Goal: Task Accomplishment & Management: Manage account settings

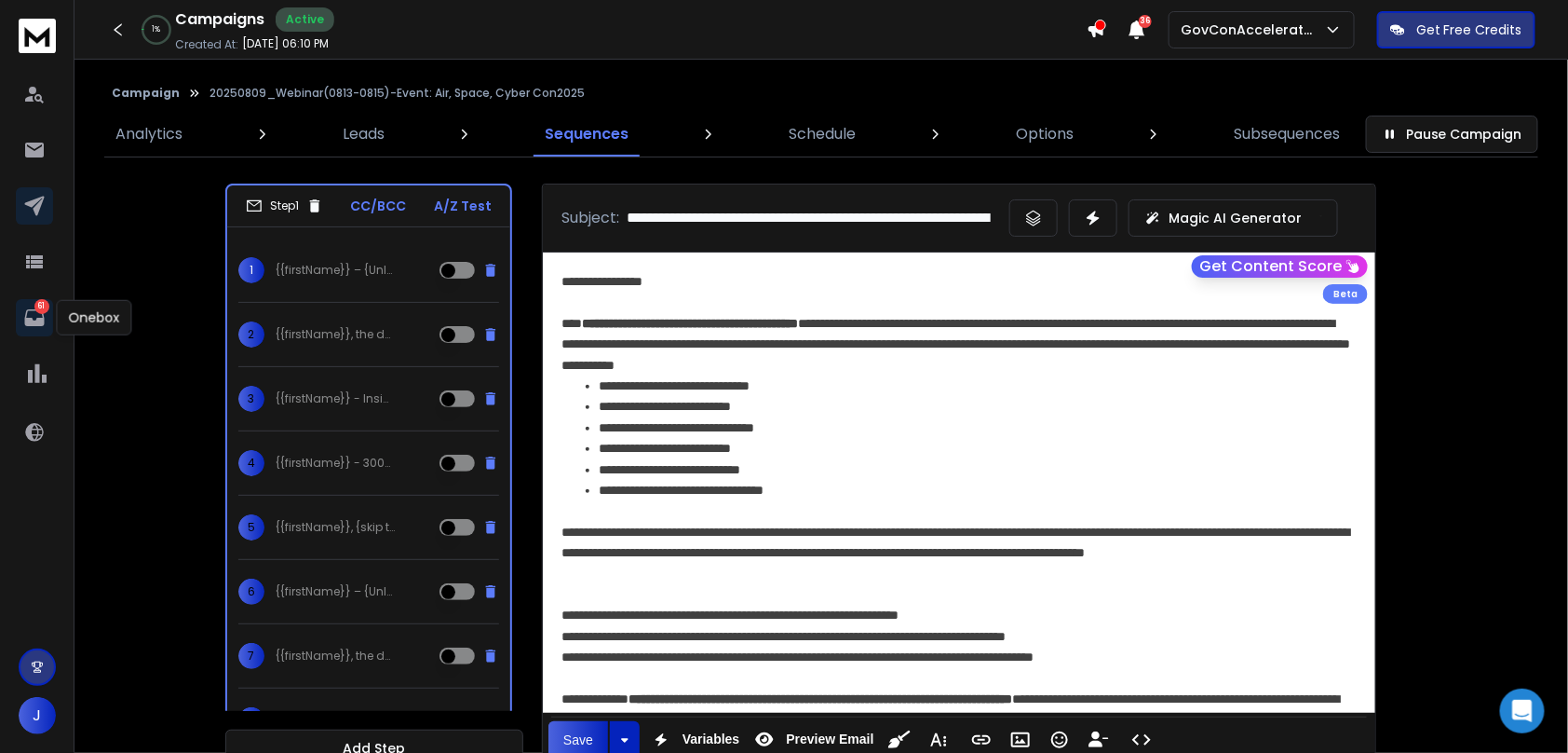
click at [40, 318] on icon at bounding box center [34, 317] width 20 height 17
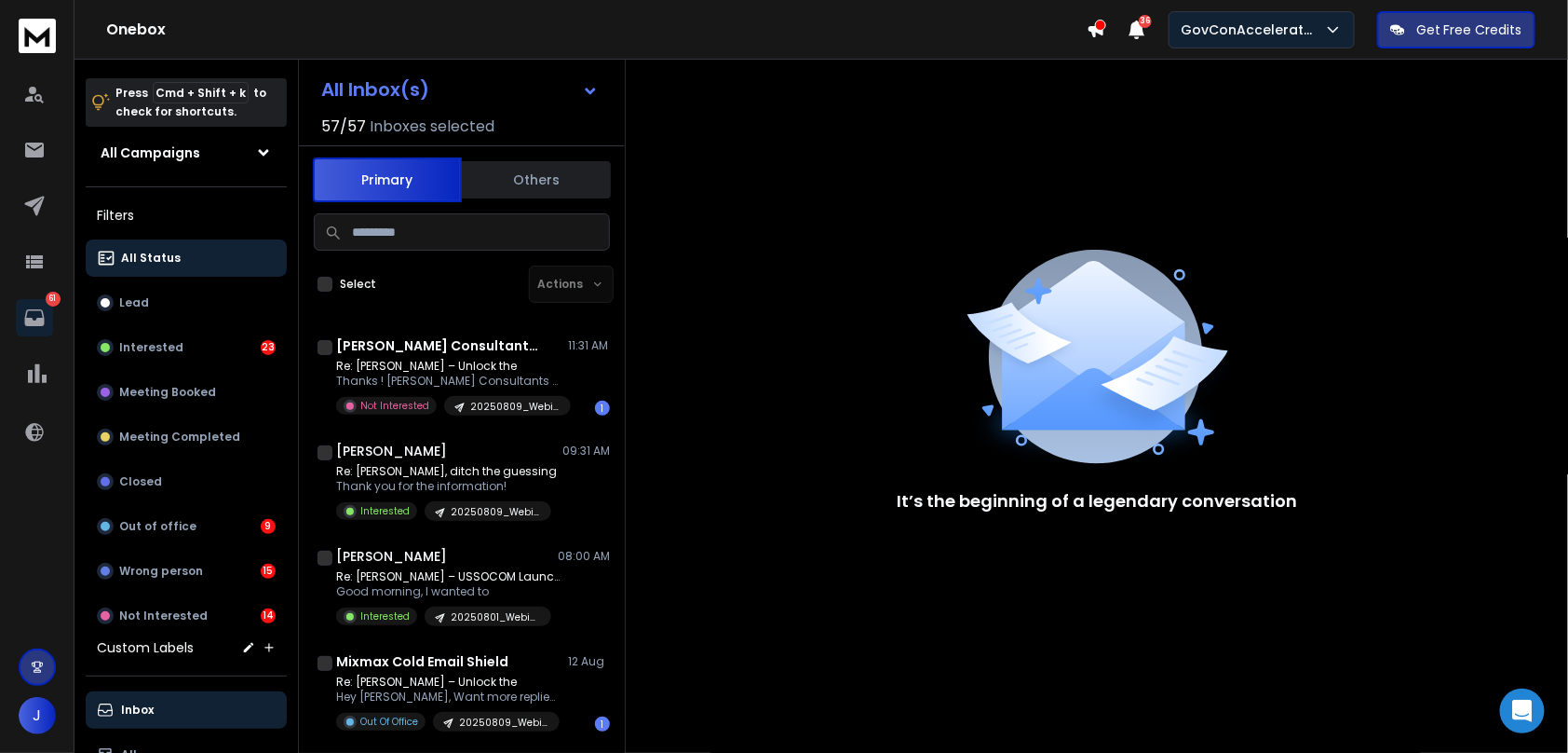
click at [1251, 33] on p "GovConAccelerator" at bounding box center [1253, 30] width 144 height 19
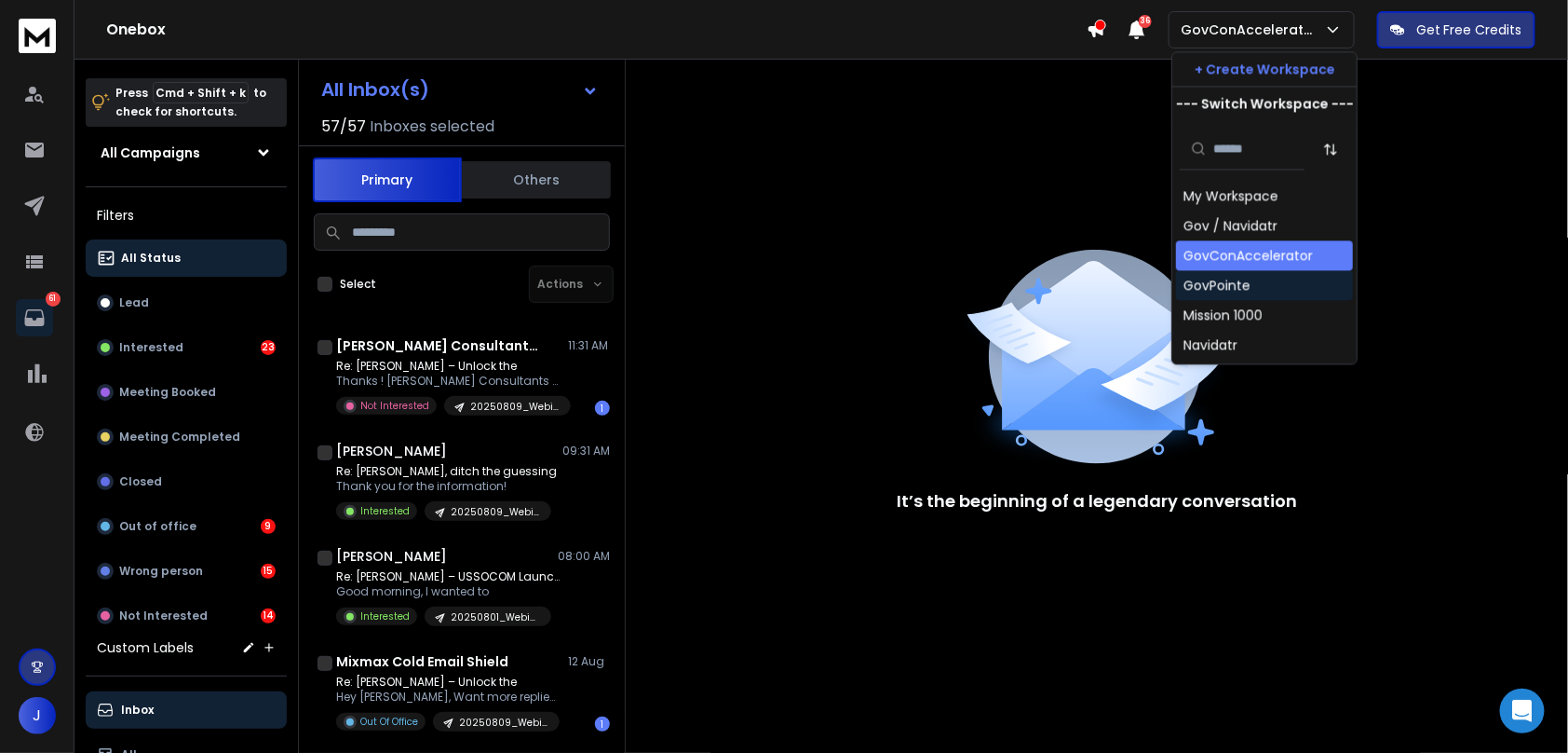
click at [1244, 289] on div "GovPointe" at bounding box center [1216, 285] width 67 height 19
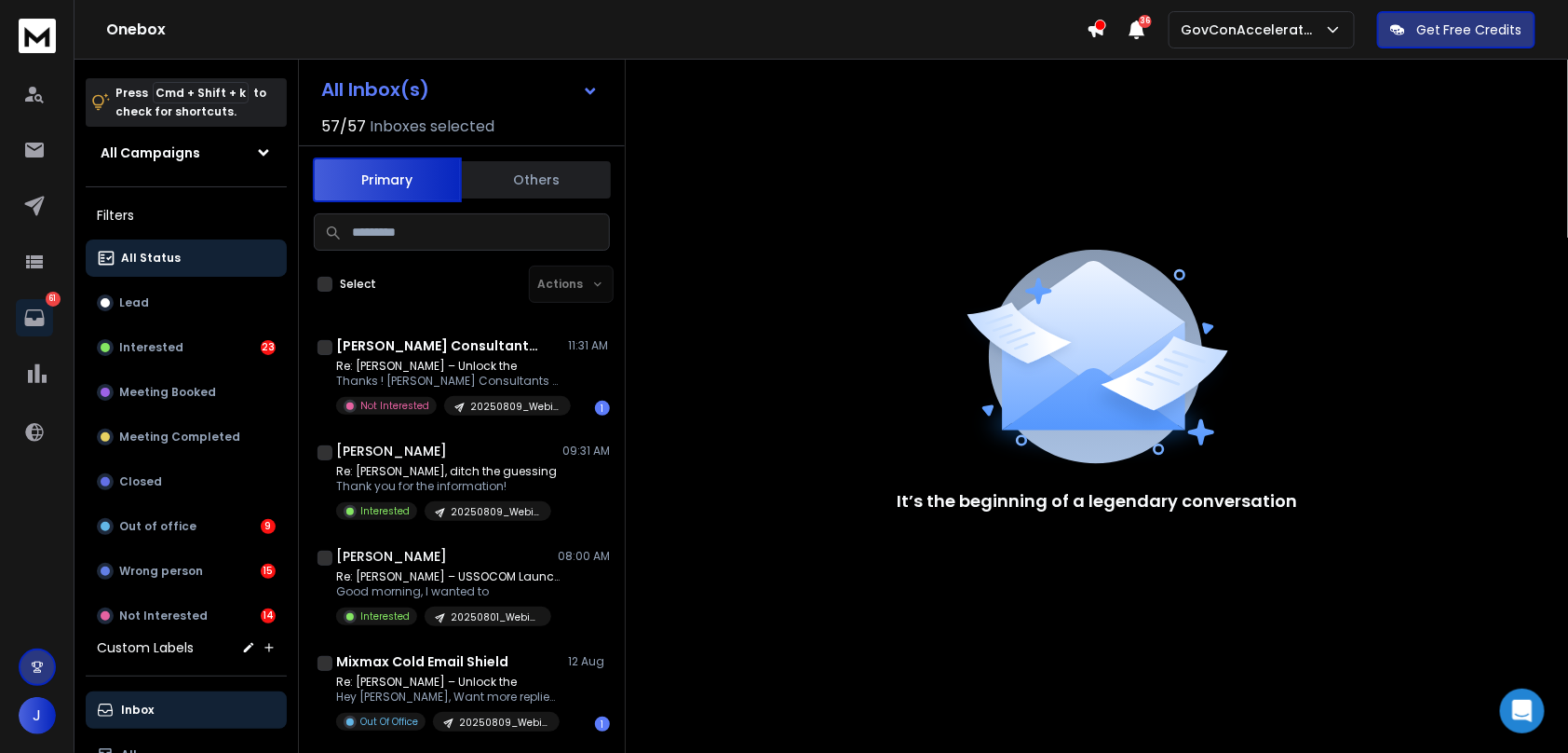
click at [1234, 289] on icon at bounding box center [1097, 356] width 280 height 214
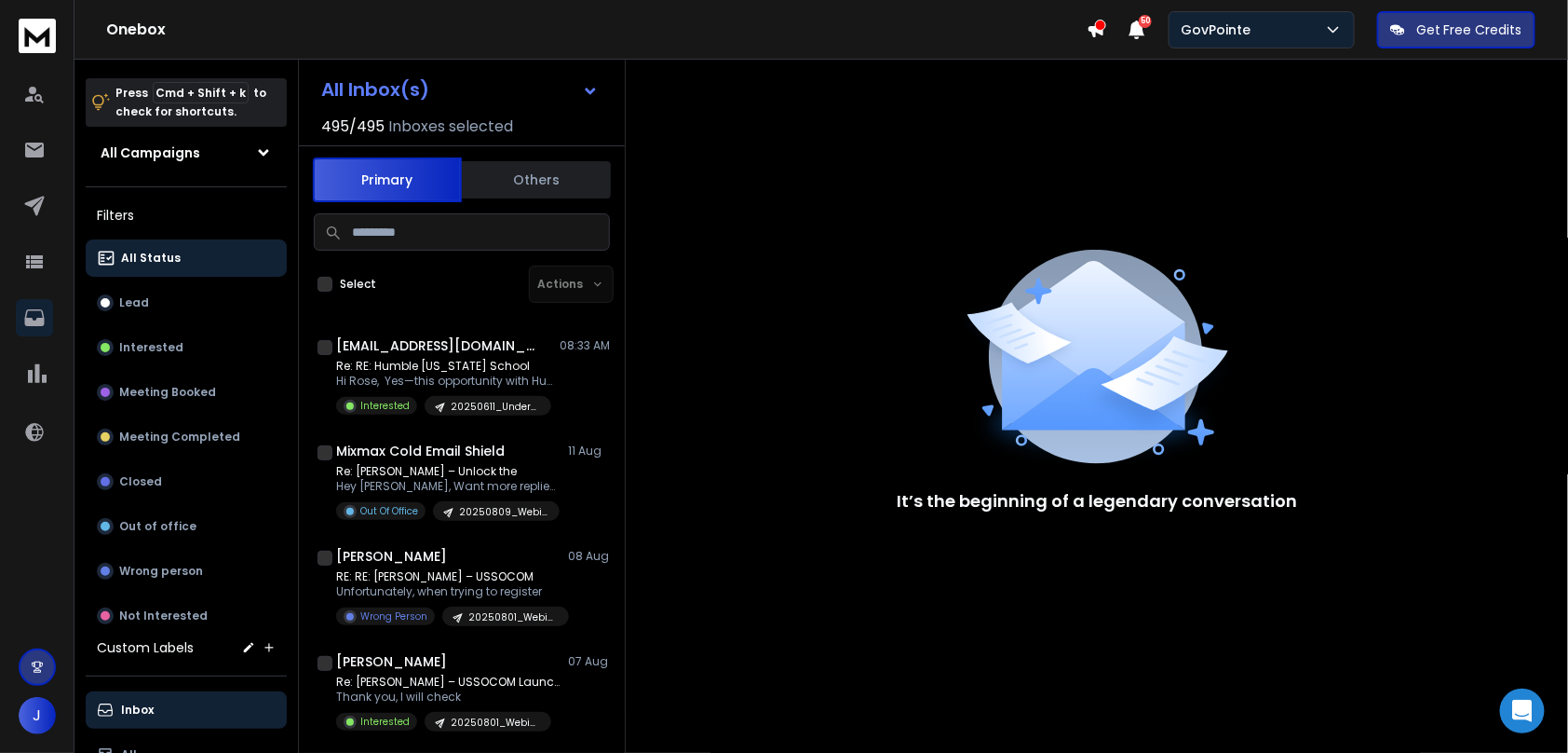
drag, startPoint x: 1237, startPoint y: 30, endPoint x: 1277, endPoint y: 37, distance: 40.6
click at [1239, 30] on p "GovPointe" at bounding box center [1220, 30] width 78 height 19
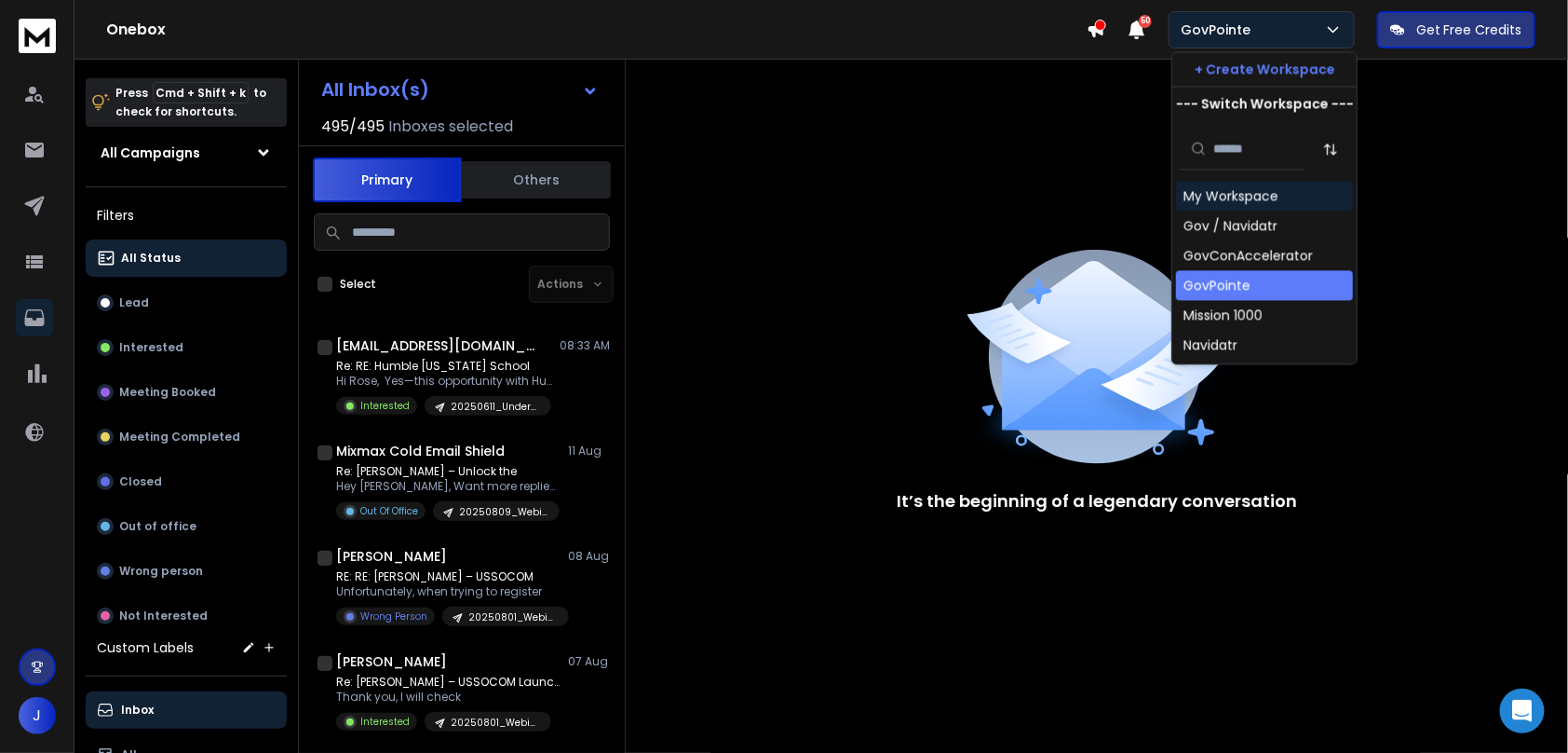
click at [1274, 35] on div "GovPointe" at bounding box center [1262, 30] width 162 height 19
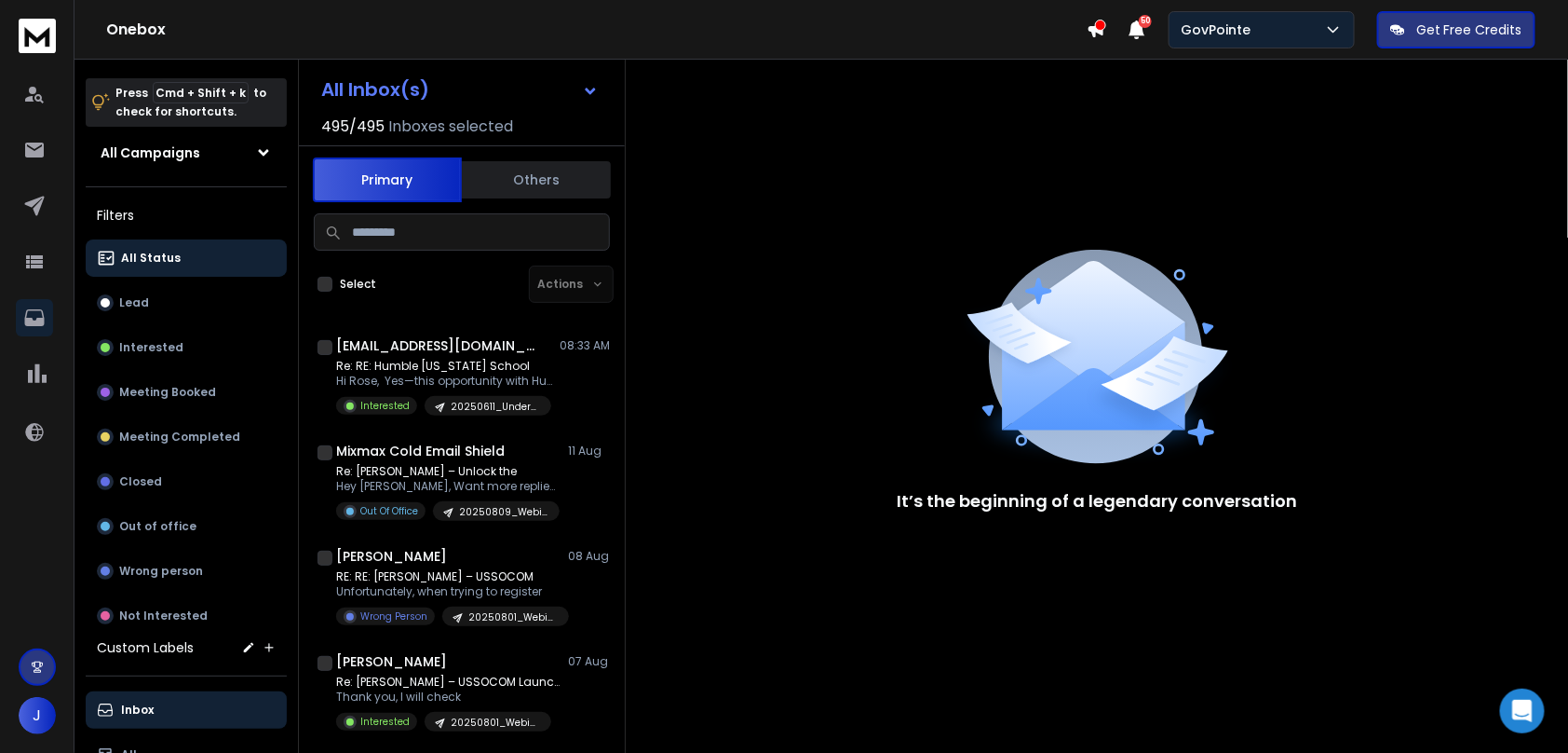
click at [1274, 35] on div "GovPointe" at bounding box center [1262, 30] width 162 height 19
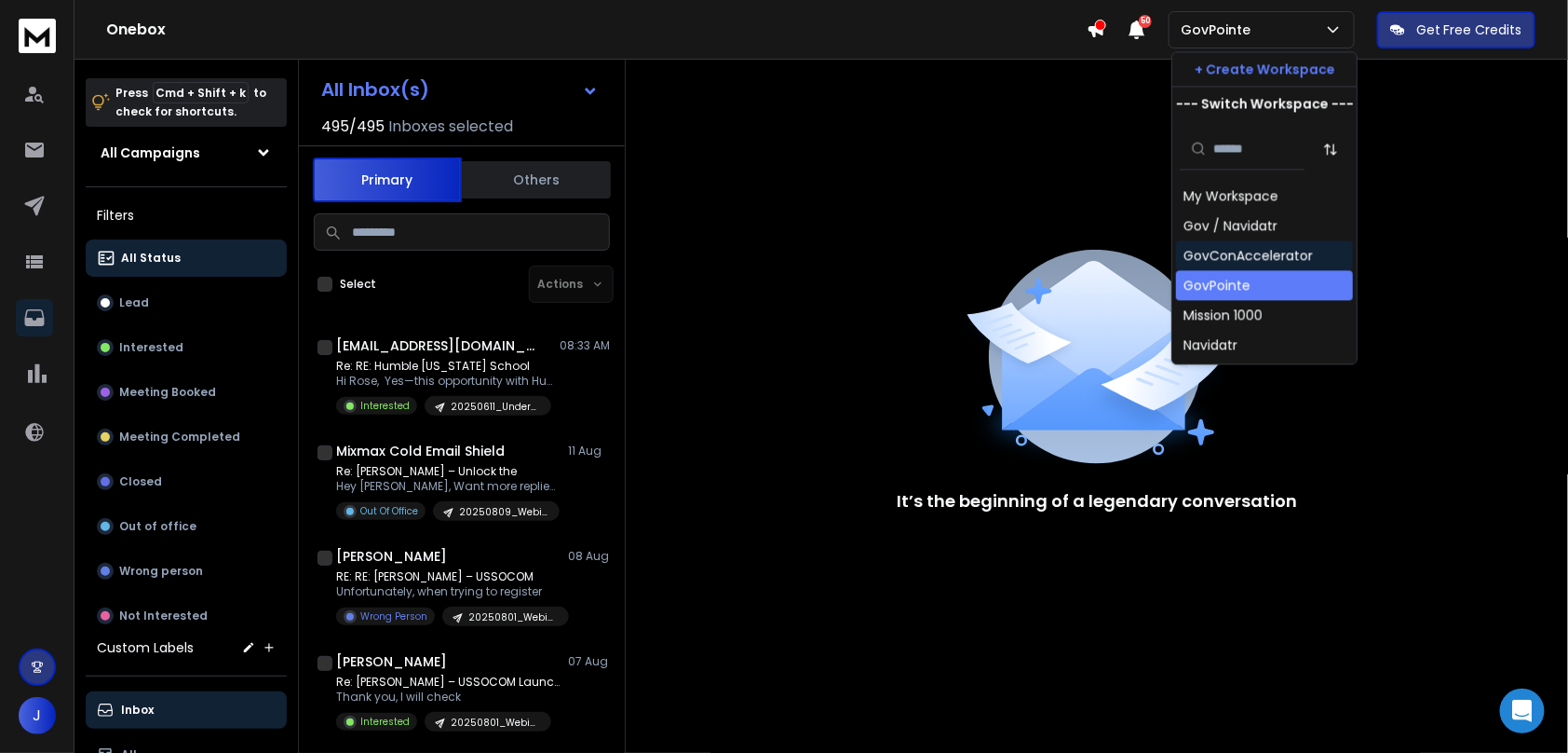
click at [1235, 252] on div "GovConAccelerator" at bounding box center [1248, 255] width 130 height 19
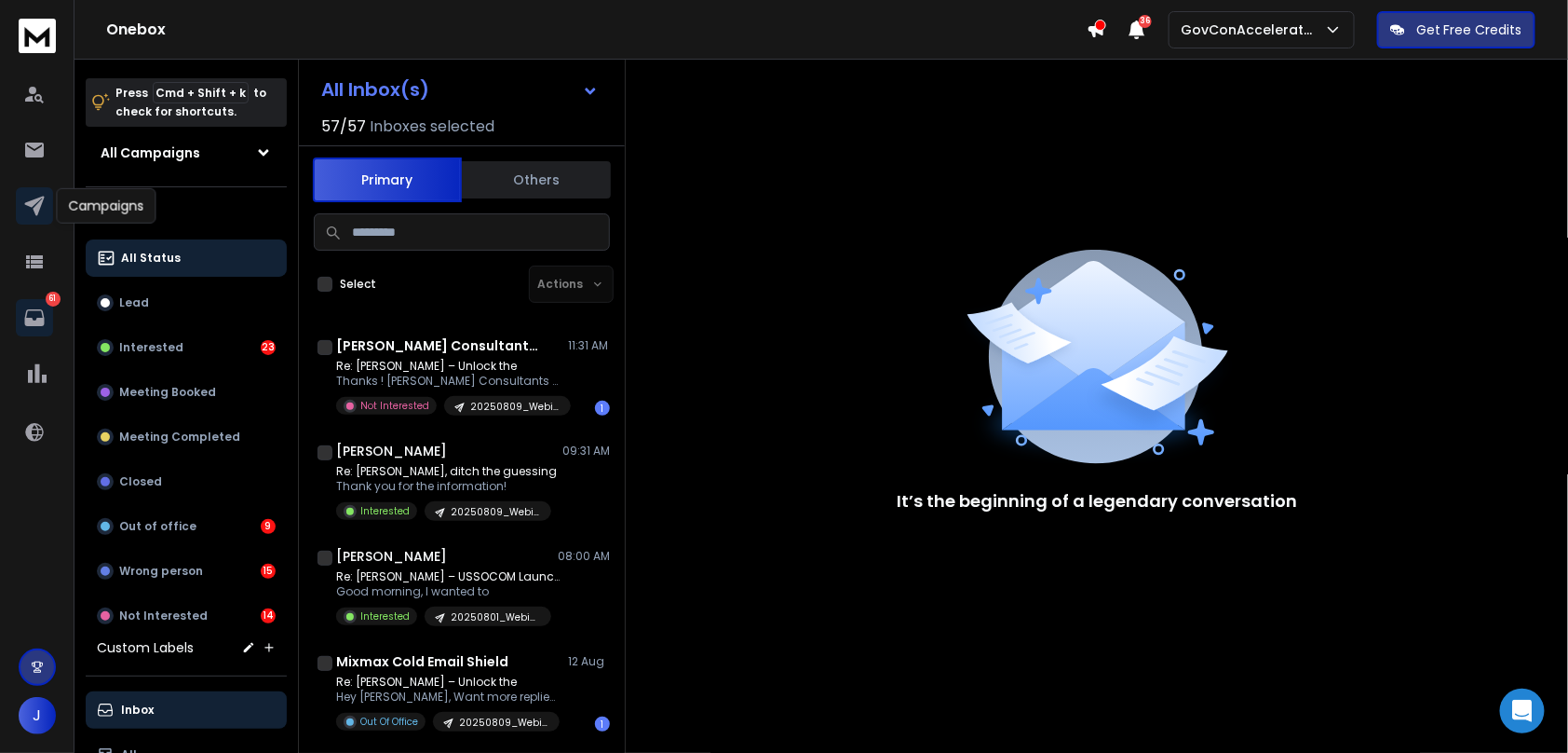
click at [37, 207] on icon at bounding box center [34, 205] width 20 height 20
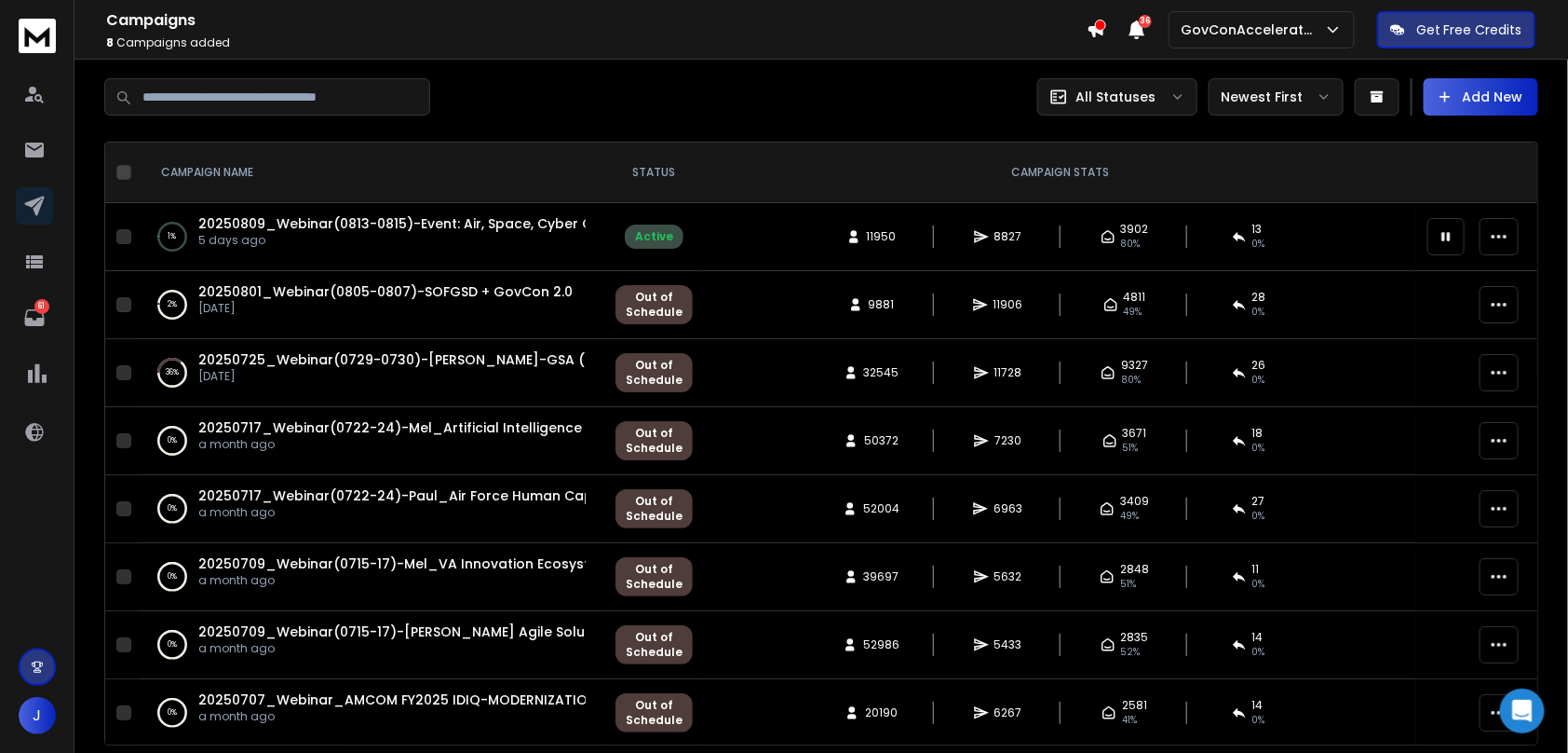
click at [473, 226] on span "20250809_Webinar(0813-0815)-Event: Air, Space, Cyber Con2025" at bounding box center [421, 223] width 446 height 19
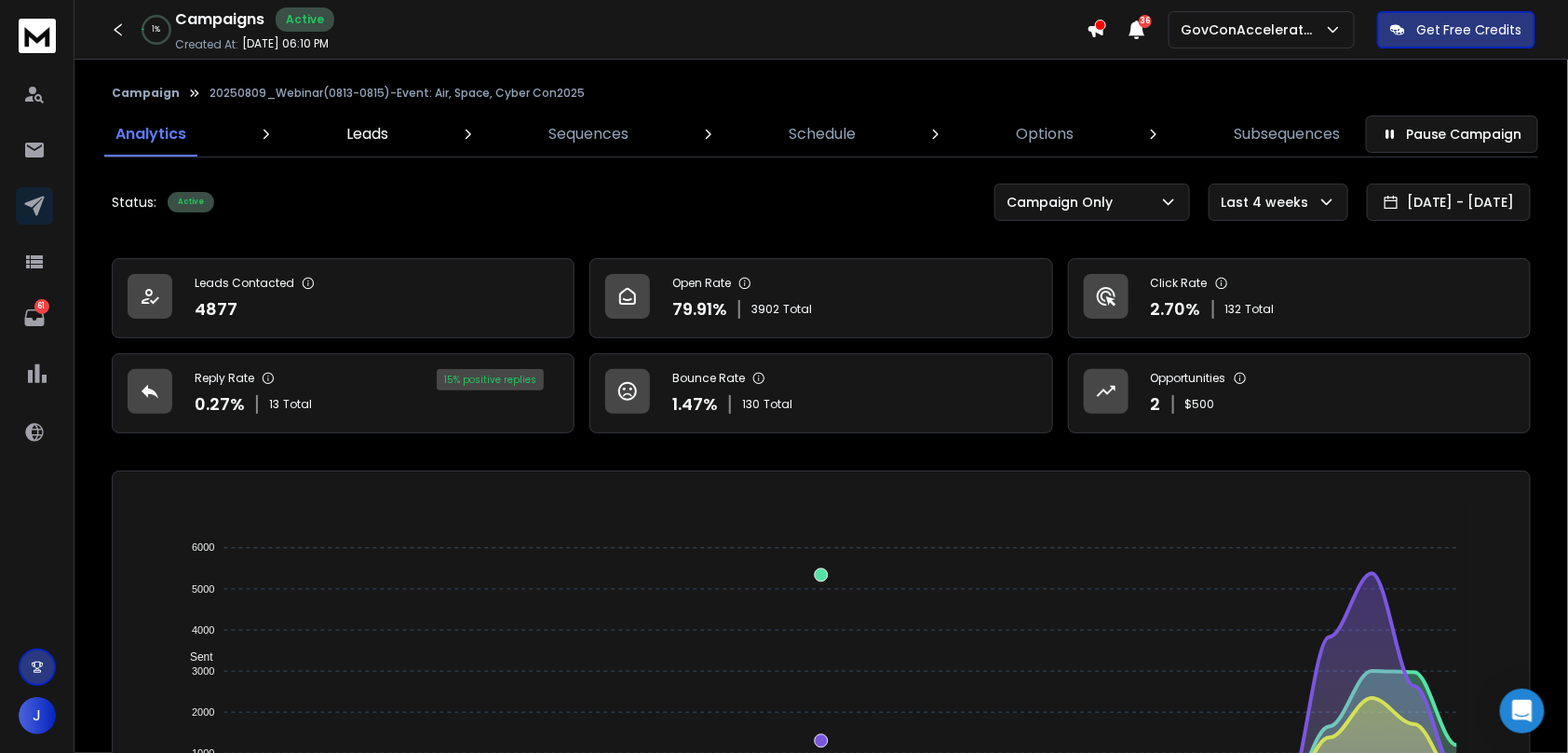
click at [366, 134] on p "Leads" at bounding box center [368, 134] width 42 height 22
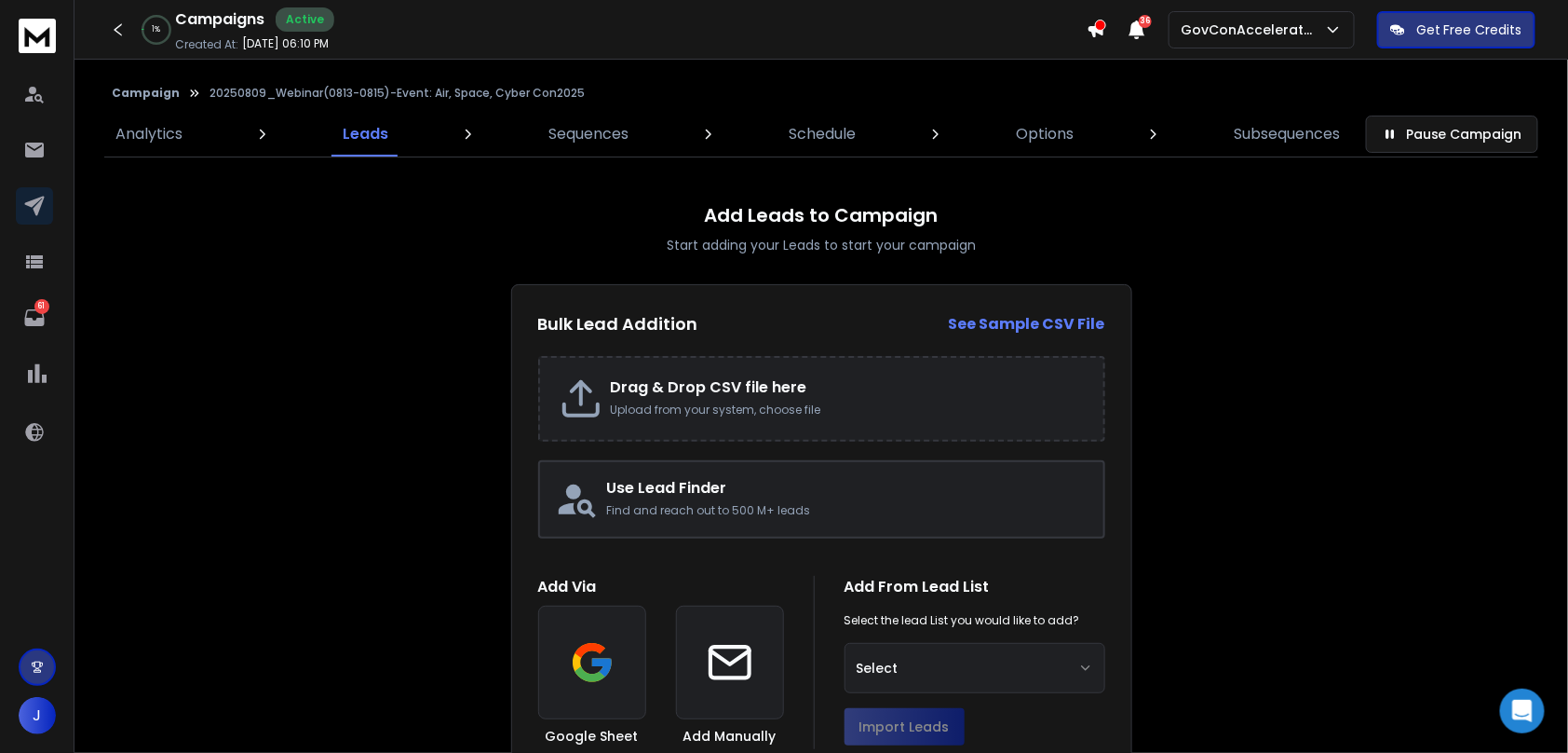
click at [255, 255] on div "Add Leads to Campaign Start adding your Leads to start your campaign Bulk Lead …" at bounding box center [821, 480] width 1419 height 592
click at [155, 132] on p "Analytics" at bounding box center [149, 134] width 67 height 22
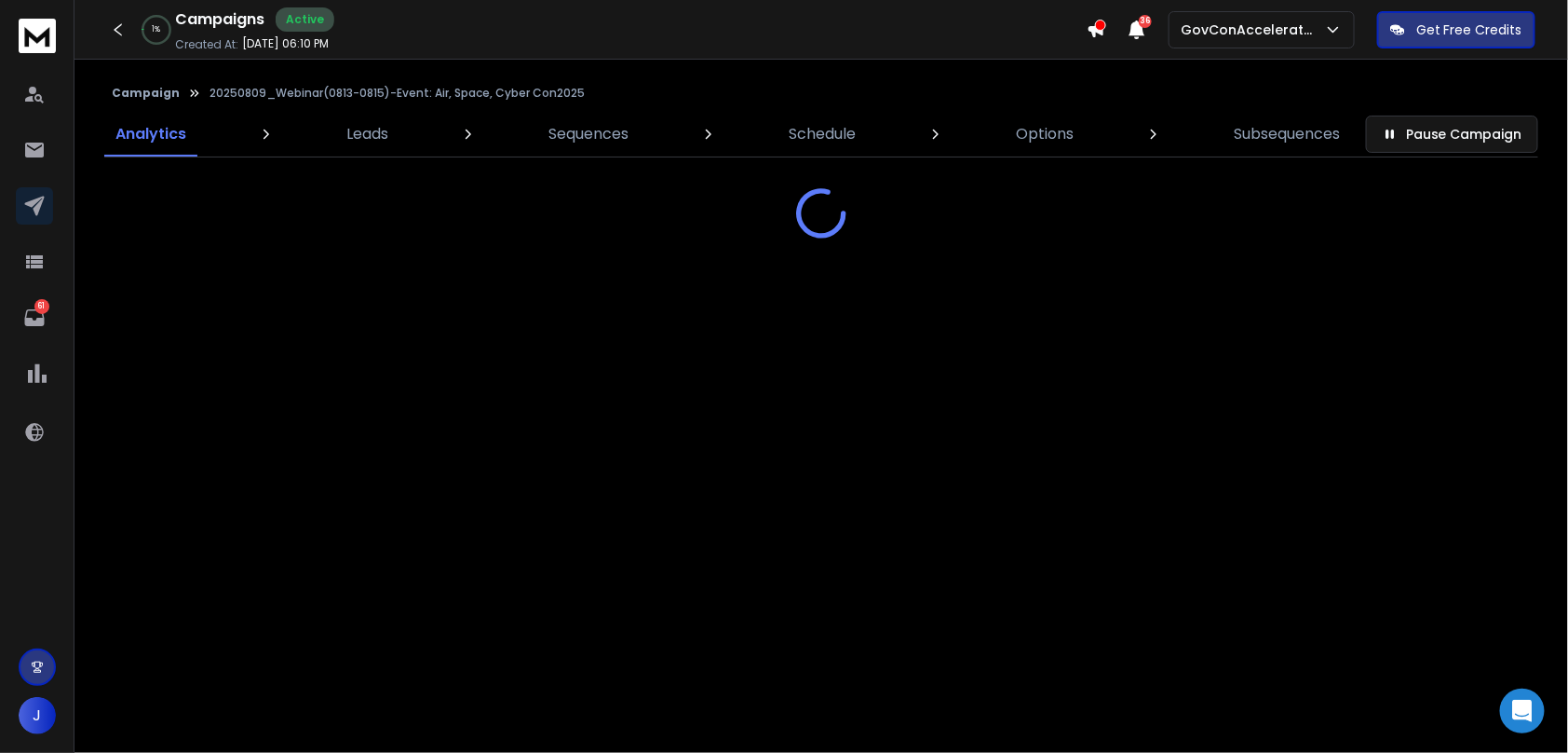
click at [139, 134] on p "Analytics" at bounding box center [151, 134] width 71 height 22
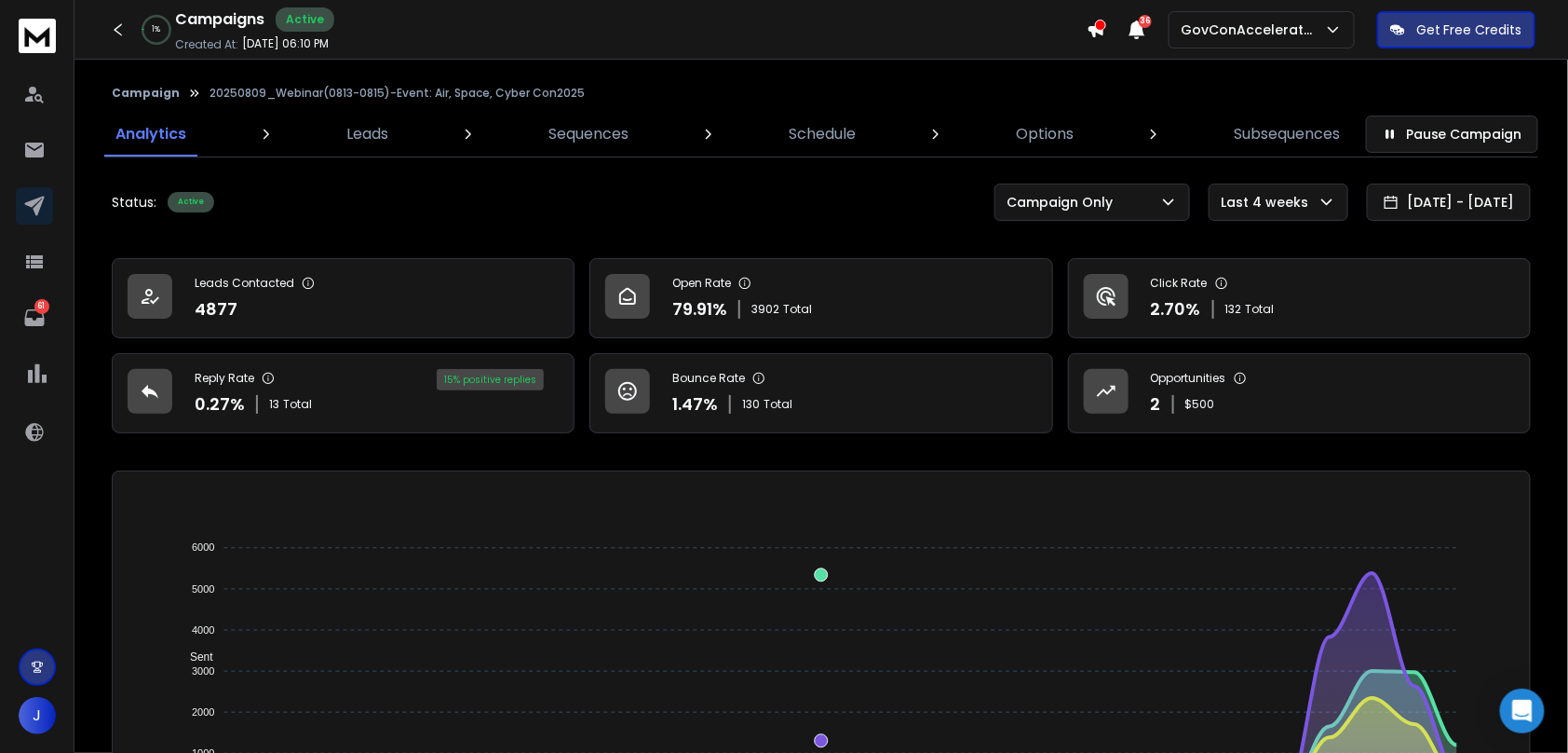
click at [244, 301] on div "4877" at bounding box center [254, 309] width 121 height 26
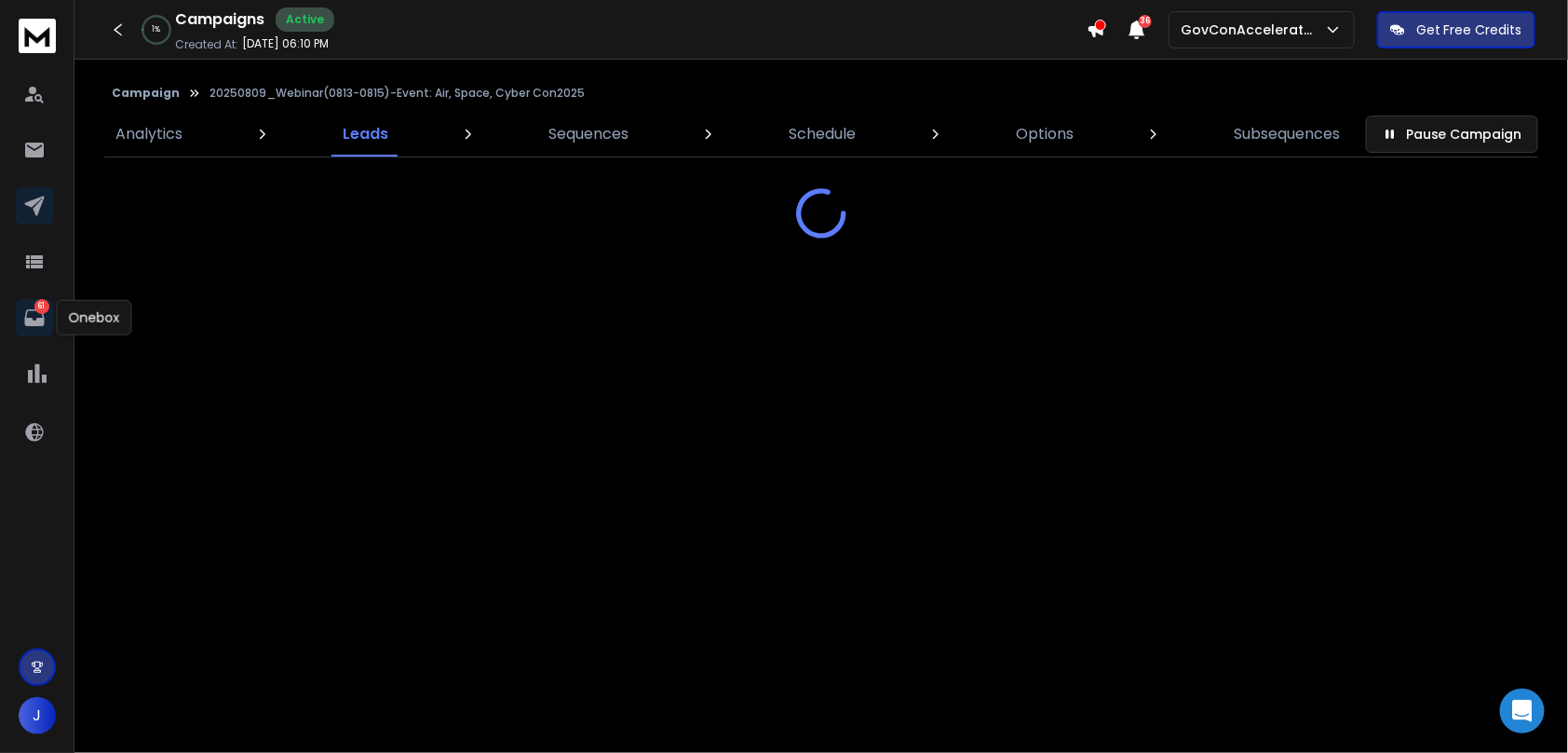
click at [26, 323] on icon at bounding box center [34, 317] width 20 height 17
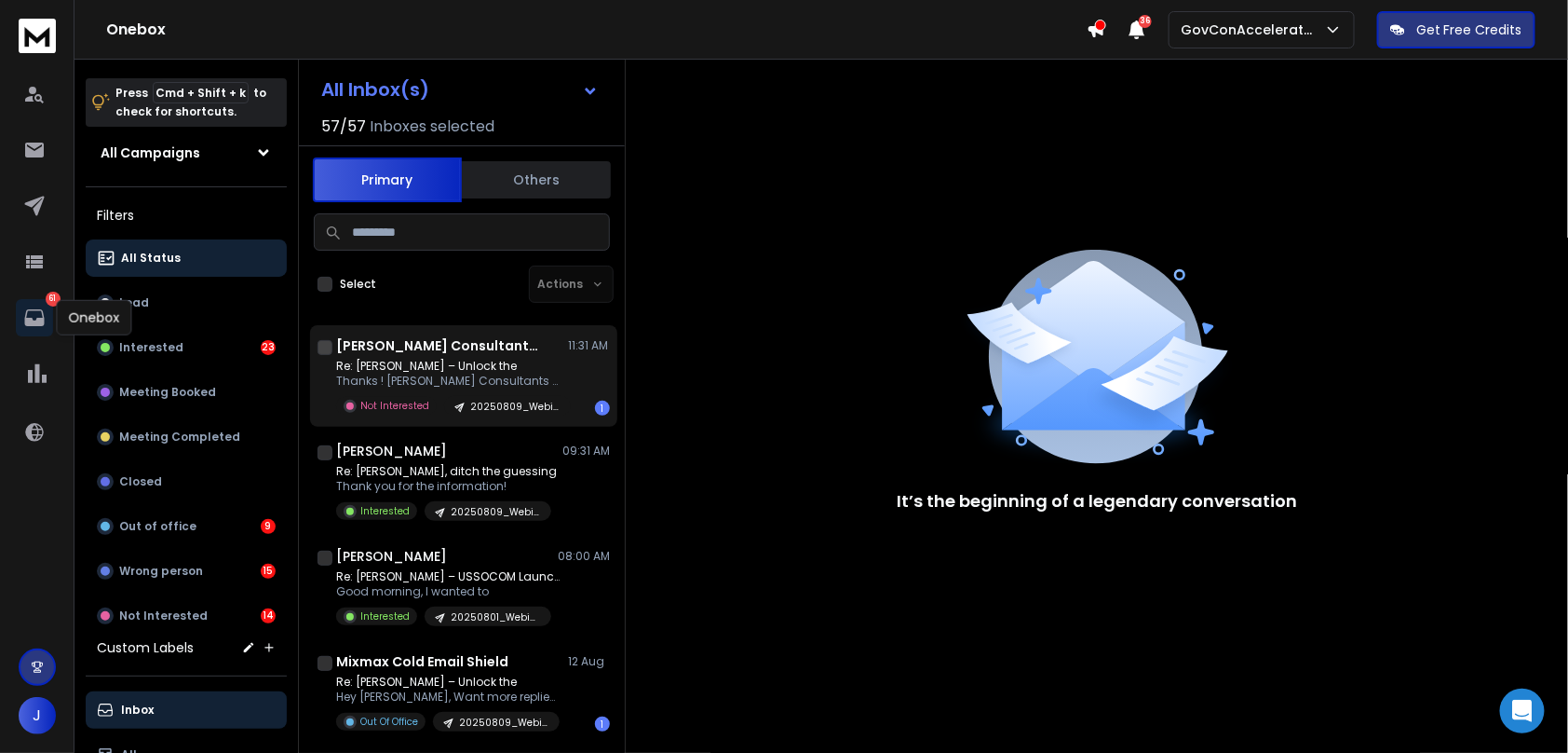
click at [443, 361] on p "Re: Amol – Unlock the" at bounding box center [448, 366] width 223 height 15
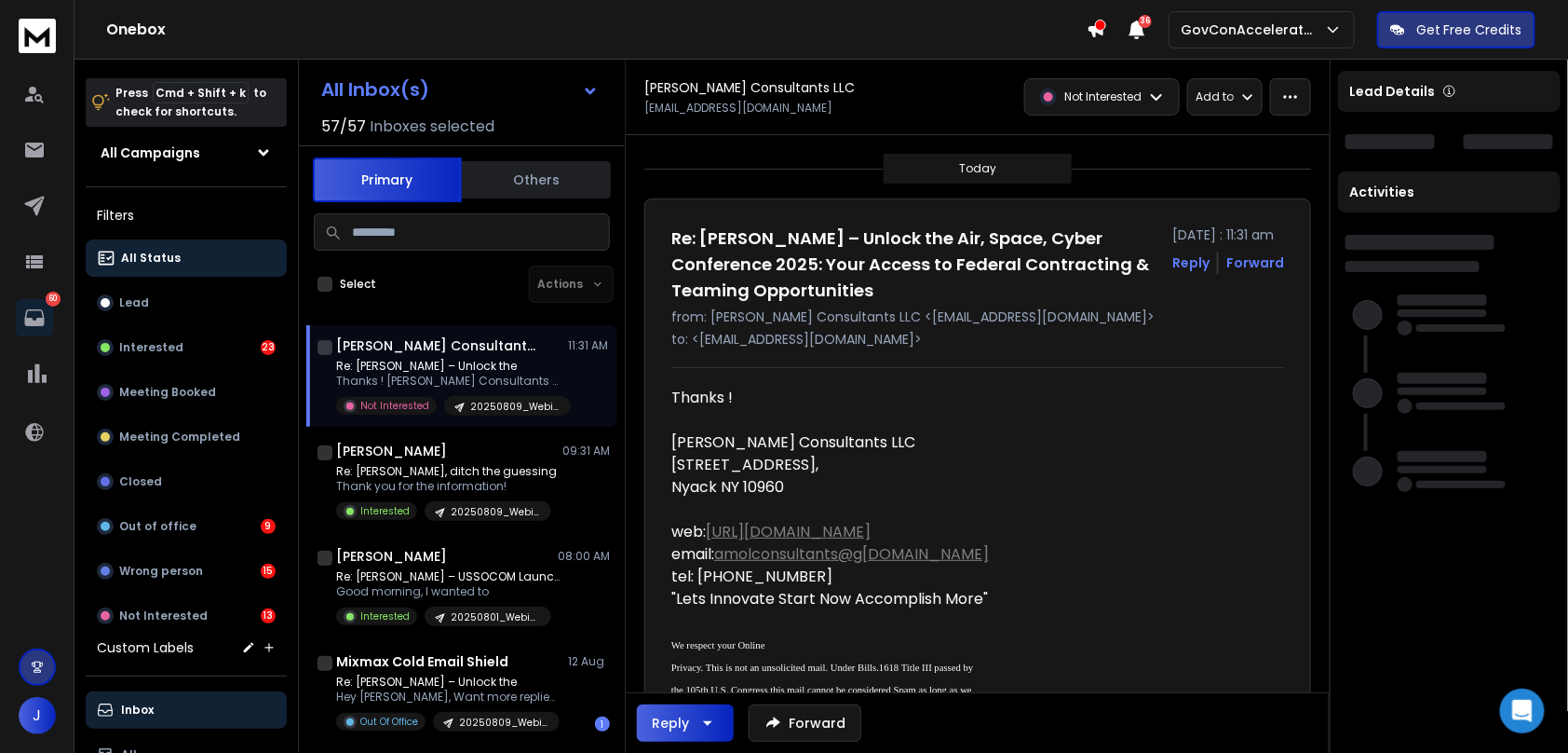
click at [1301, 103] on button "button" at bounding box center [1290, 96] width 41 height 37
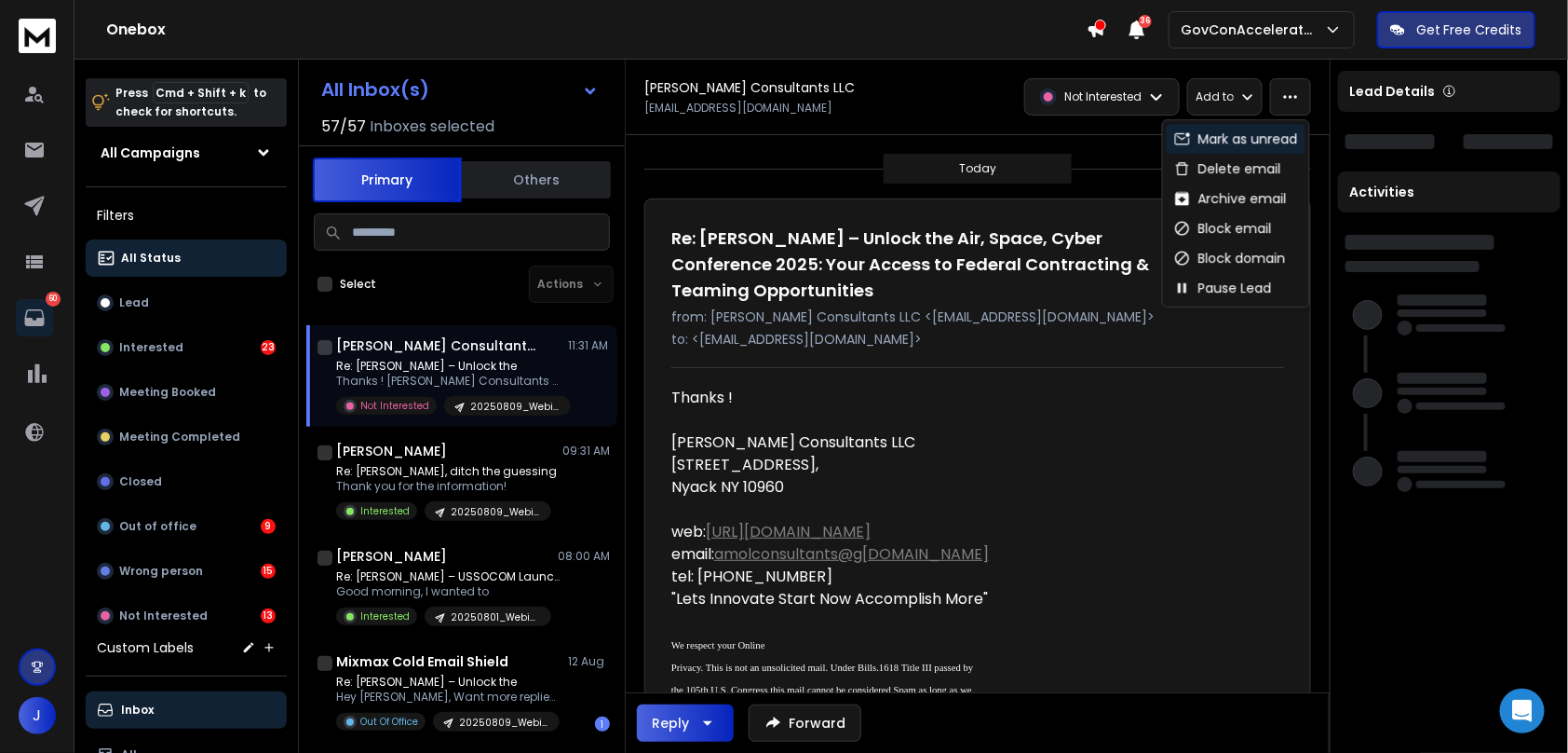
click at [1287, 139] on div "Mark as unread" at bounding box center [1236, 139] width 124 height 19
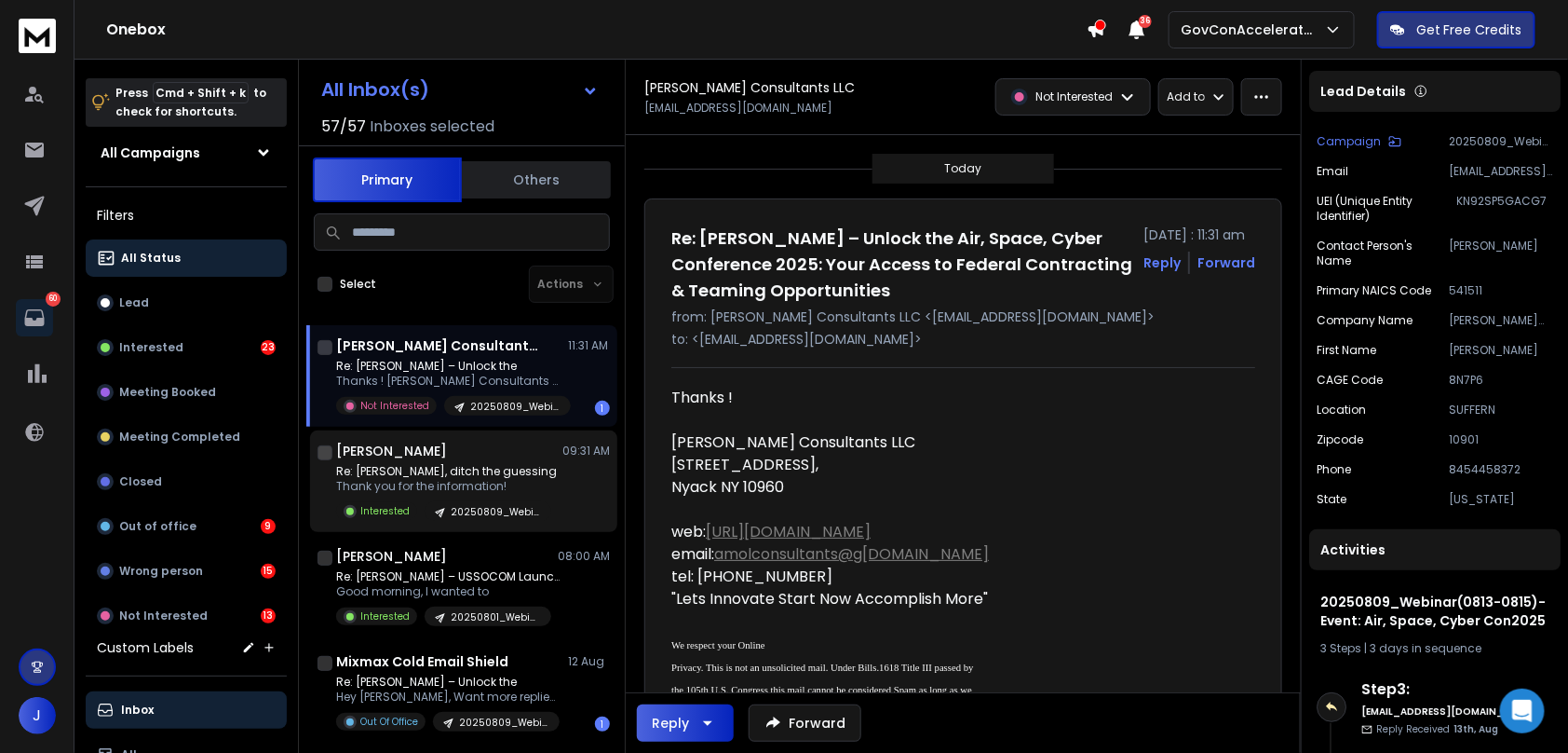
click at [453, 477] on p "Re: Dorian, ditch the guessing" at bounding box center [446, 471] width 220 height 15
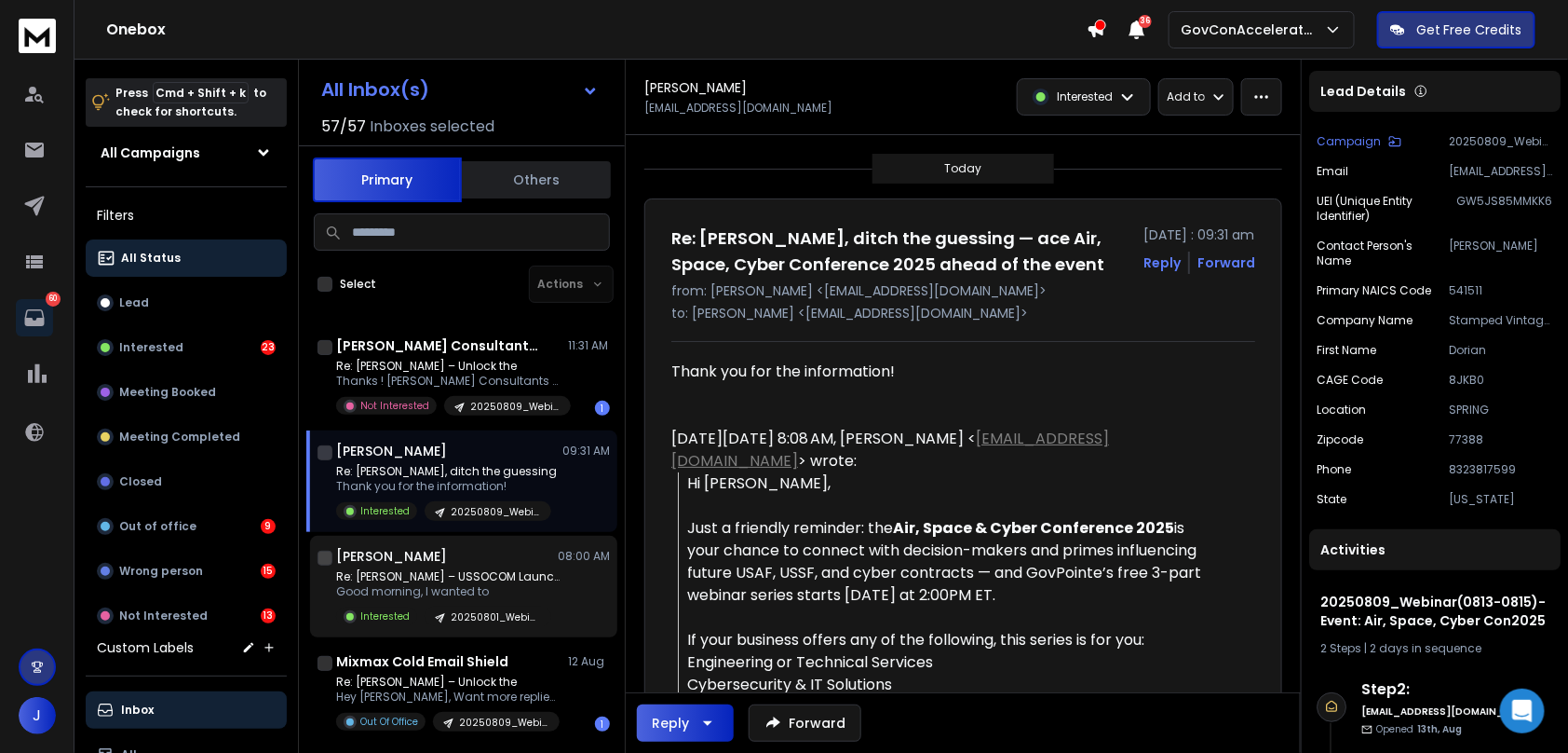
click at [465, 586] on p "Good morning, I wanted to" at bounding box center [448, 591] width 223 height 15
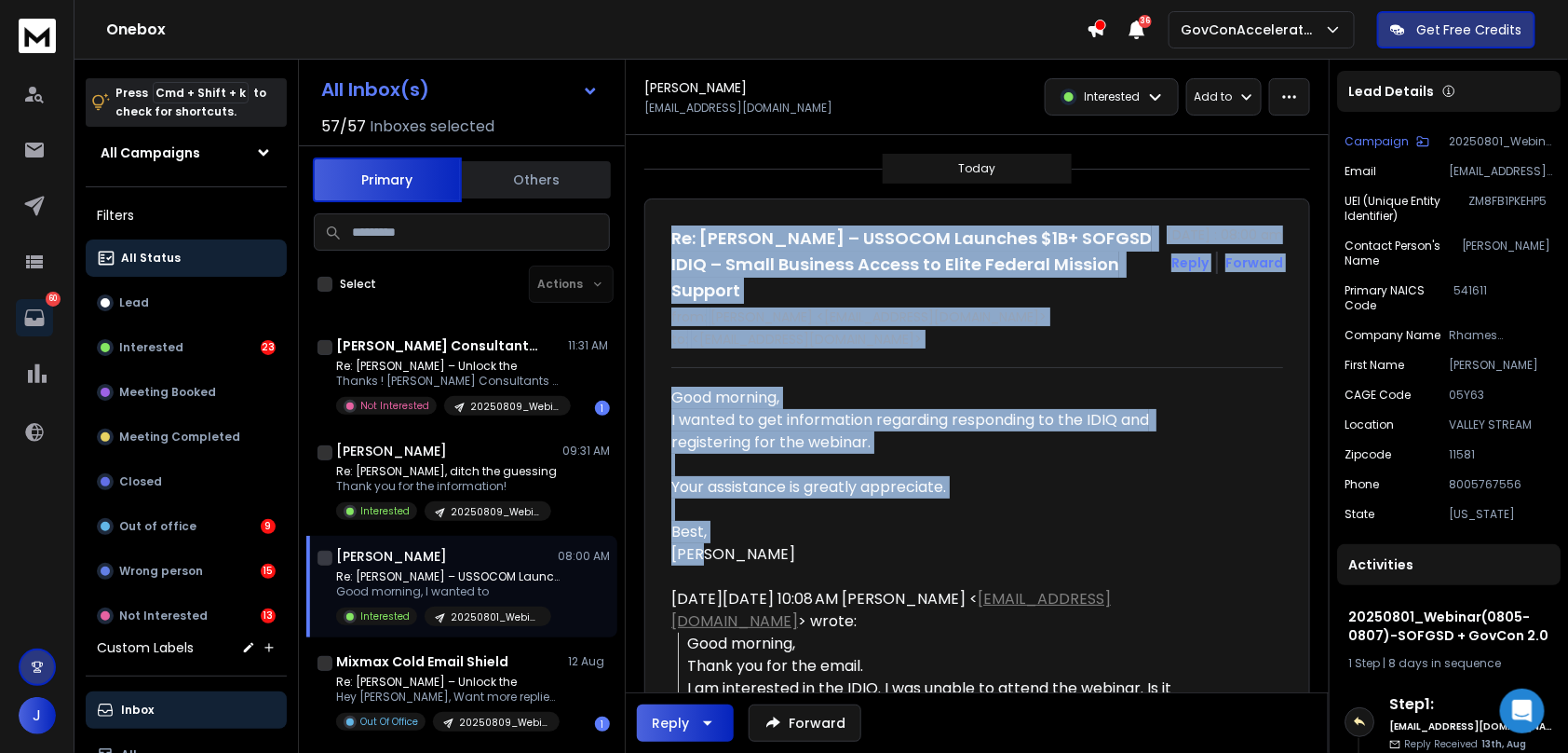
drag, startPoint x: 748, startPoint y: 558, endPoint x: 660, endPoint y: 208, distance: 360.9
copy div "Re: Mary – USSOCOM Launches $1B+ SOFGSD IDIQ – Small Business Access to Elite F…"
click at [35, 202] on icon at bounding box center [34, 205] width 20 height 20
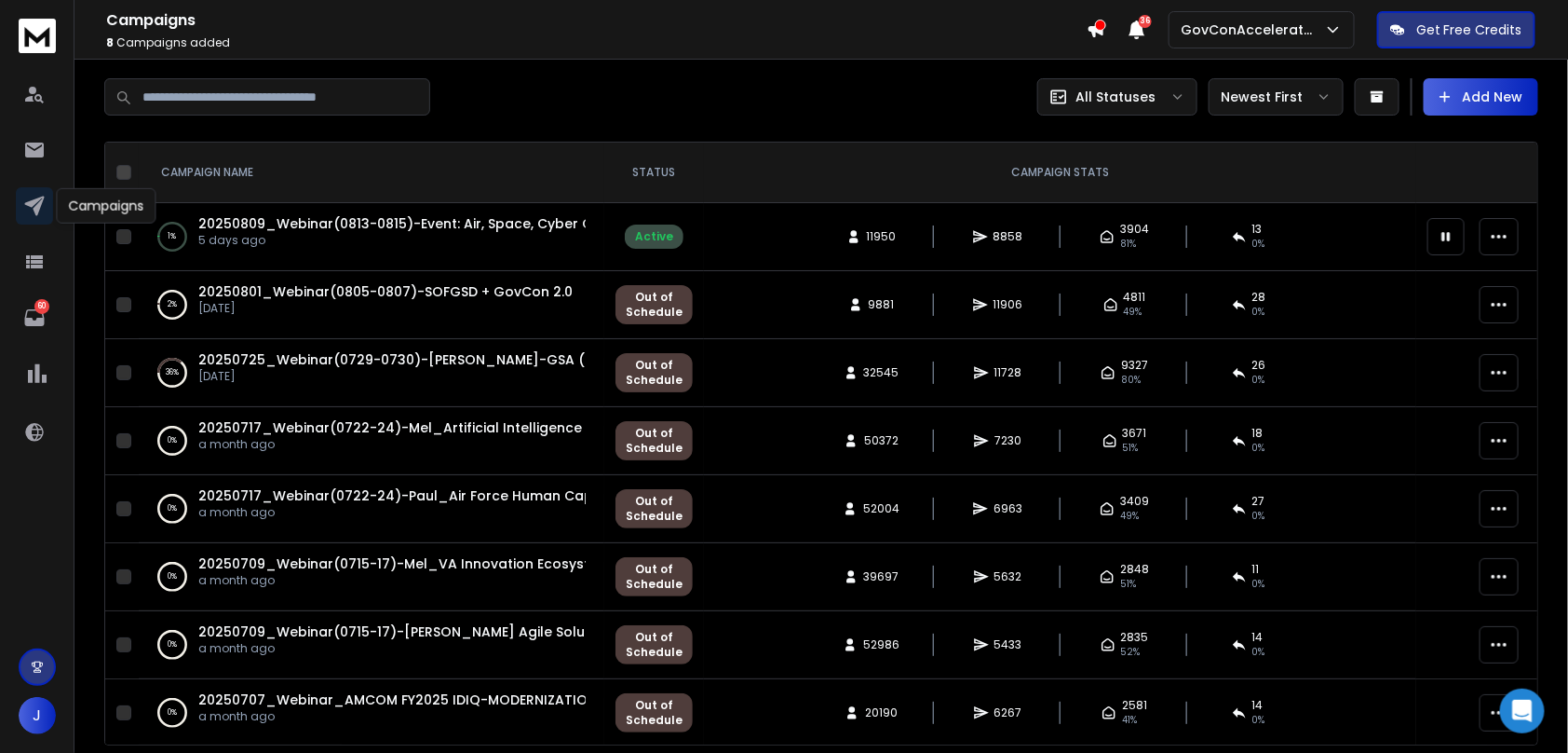
click at [264, 226] on span "20250809_Webinar(0813-0815)-Event: Air, Space, Cyber Con2025" at bounding box center [421, 223] width 446 height 19
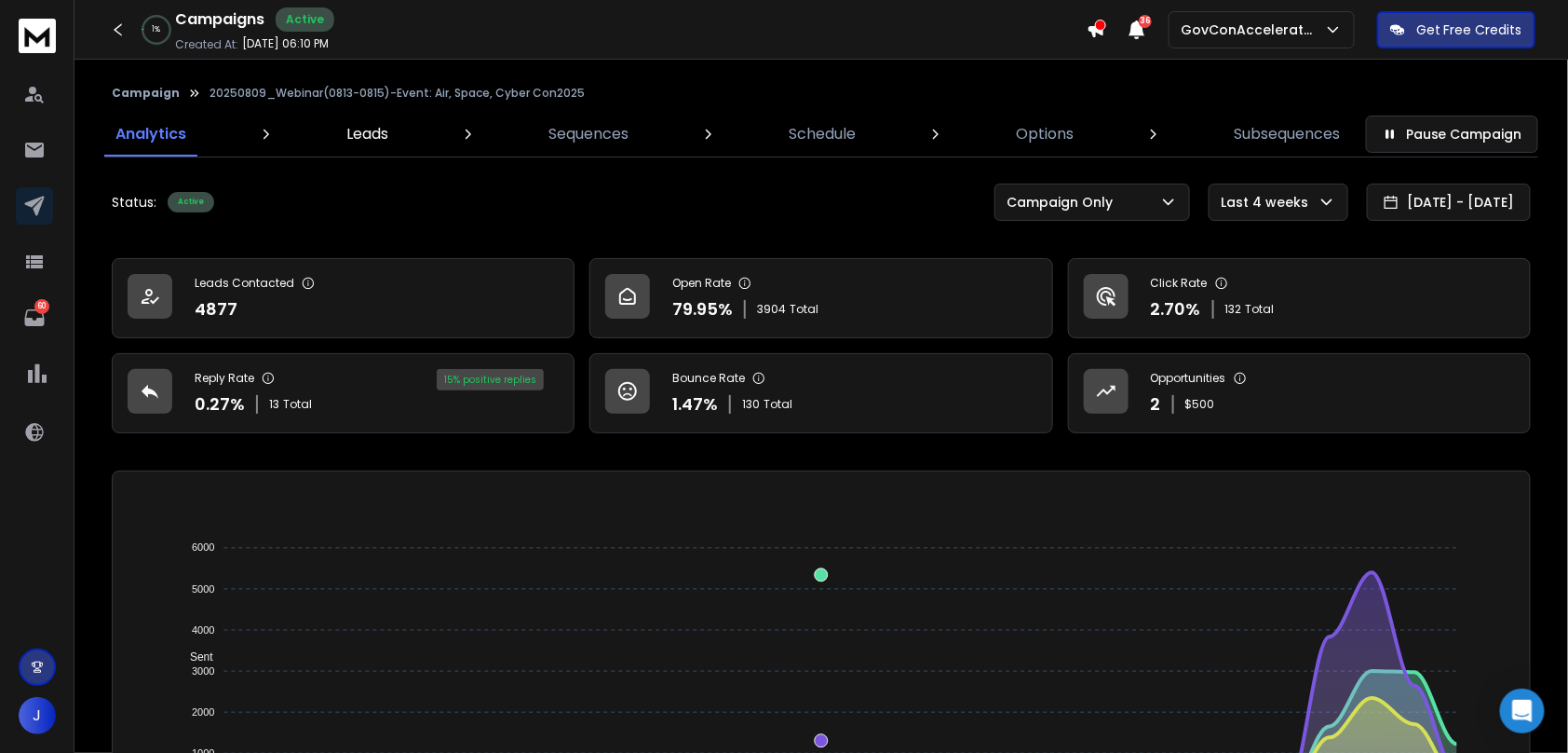
click at [381, 135] on p "Leads" at bounding box center [368, 134] width 42 height 22
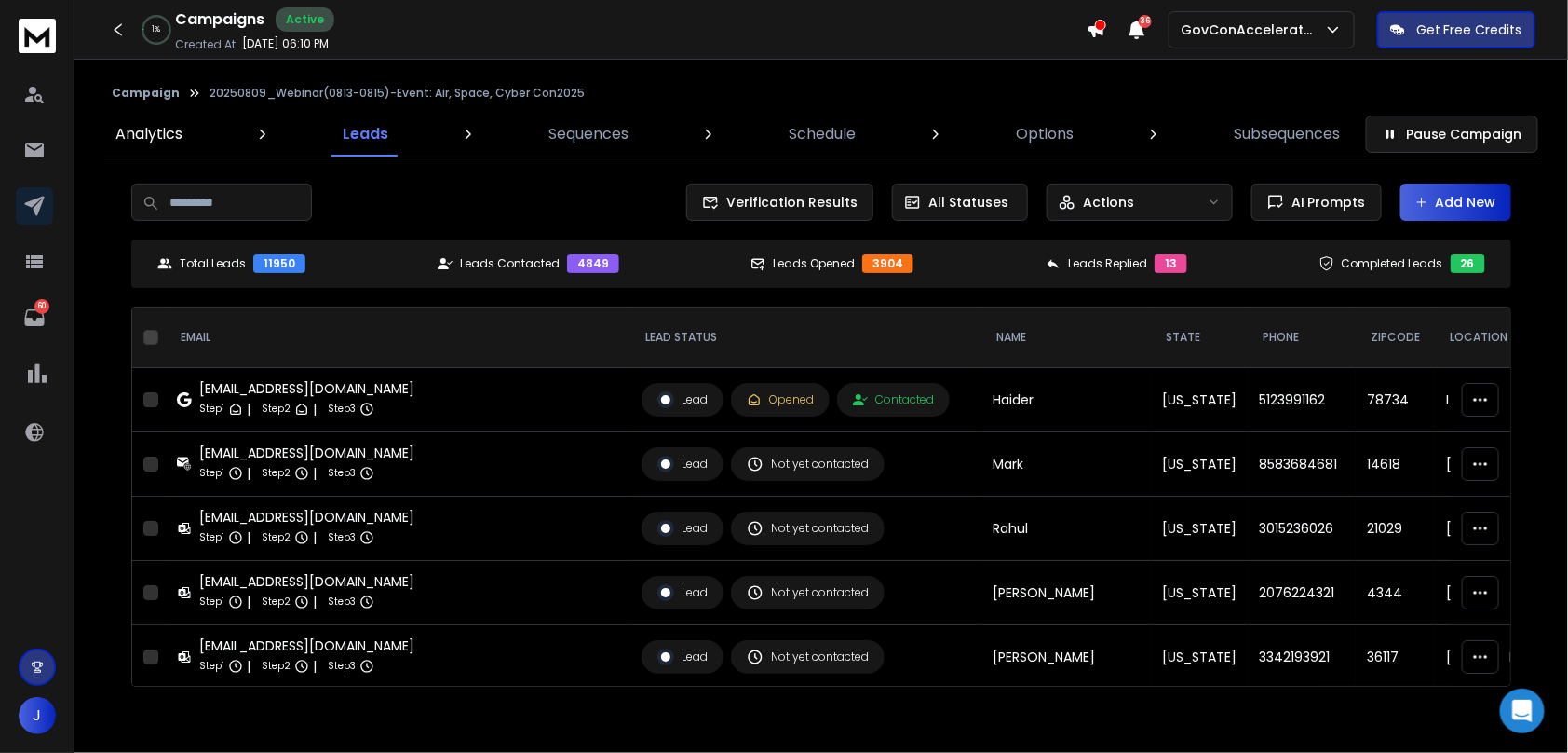
click at [184, 139] on link "Analytics" at bounding box center [150, 134] width 90 height 45
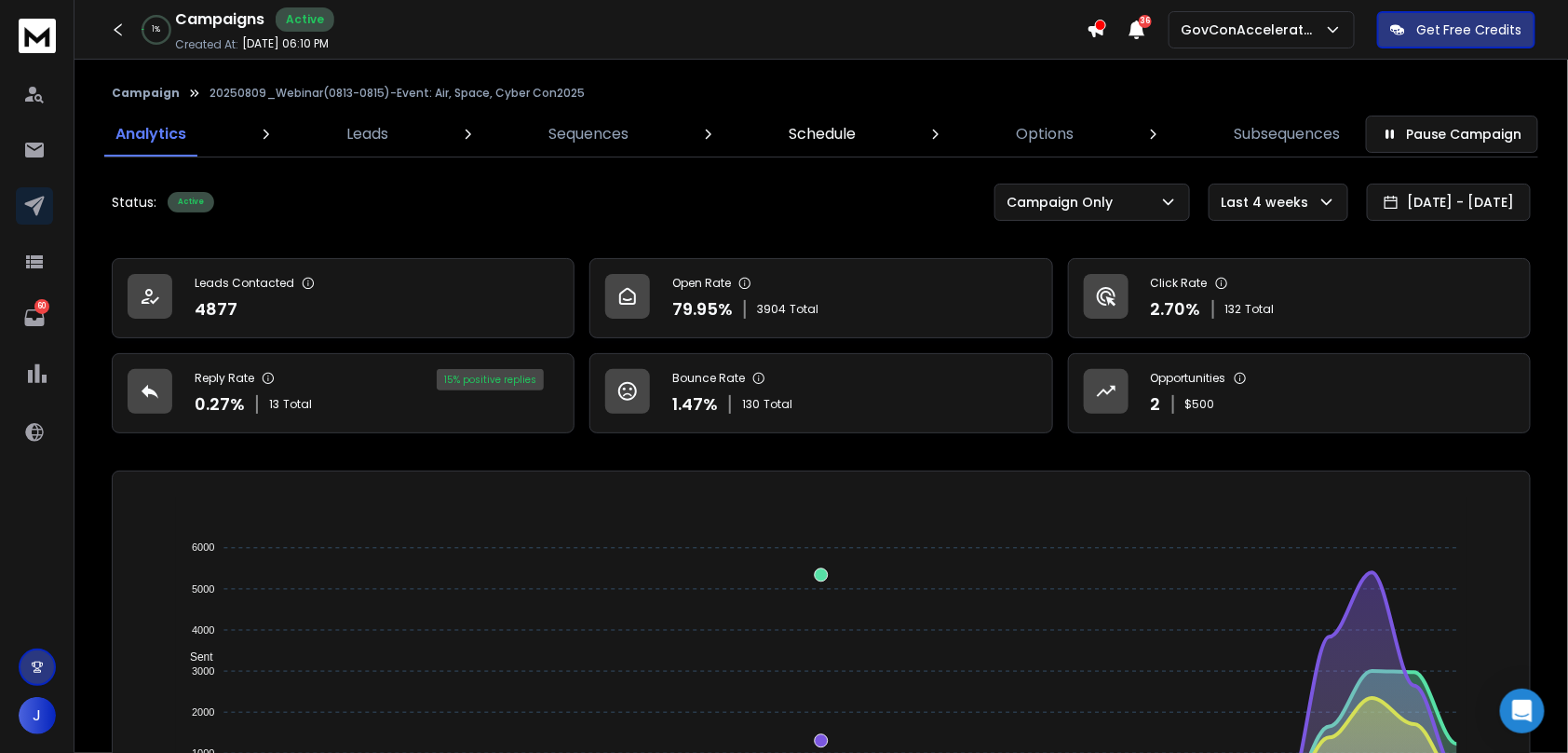
click at [840, 135] on p "Schedule" at bounding box center [821, 134] width 67 height 22
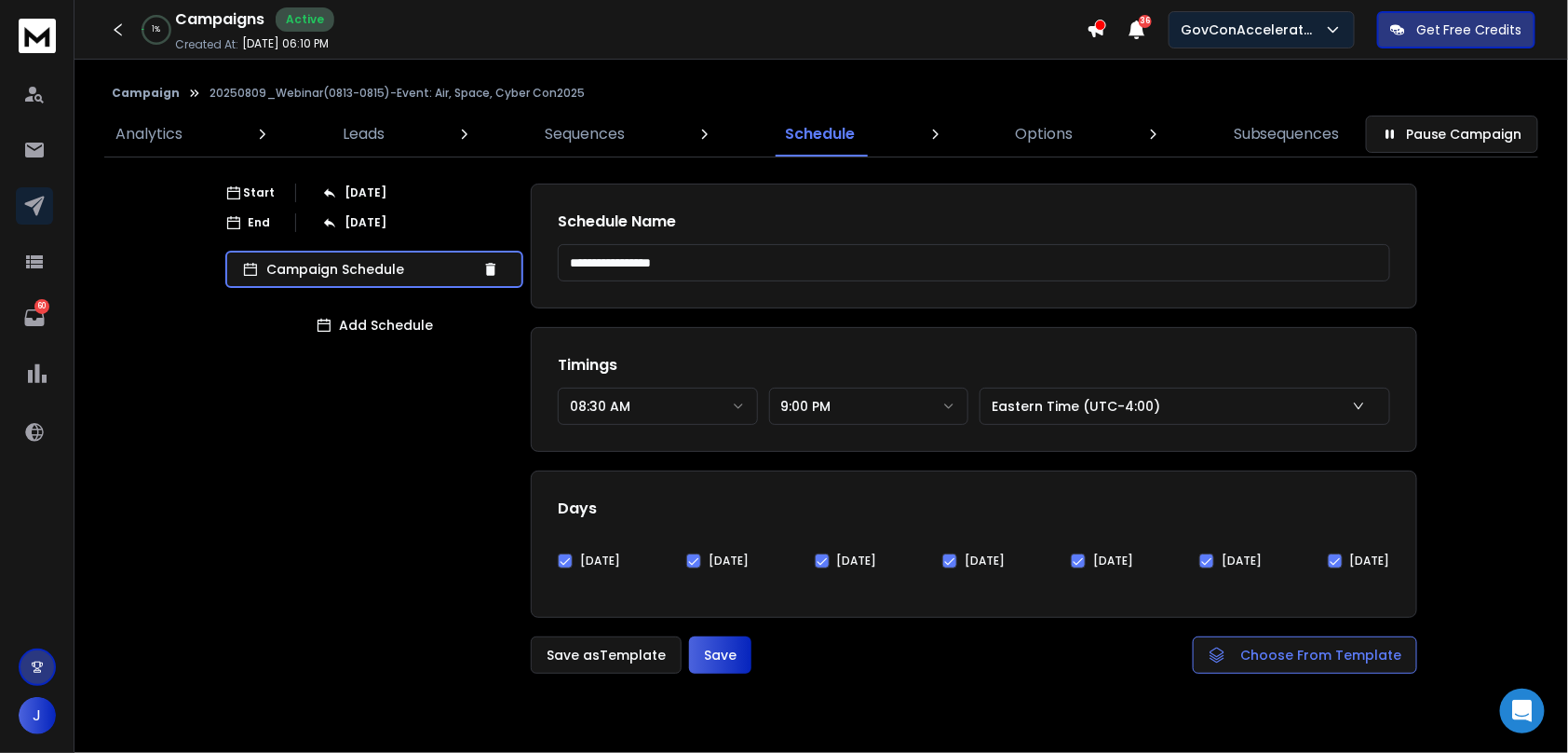
click at [1247, 26] on p "GovConAccelerator" at bounding box center [1253, 30] width 144 height 19
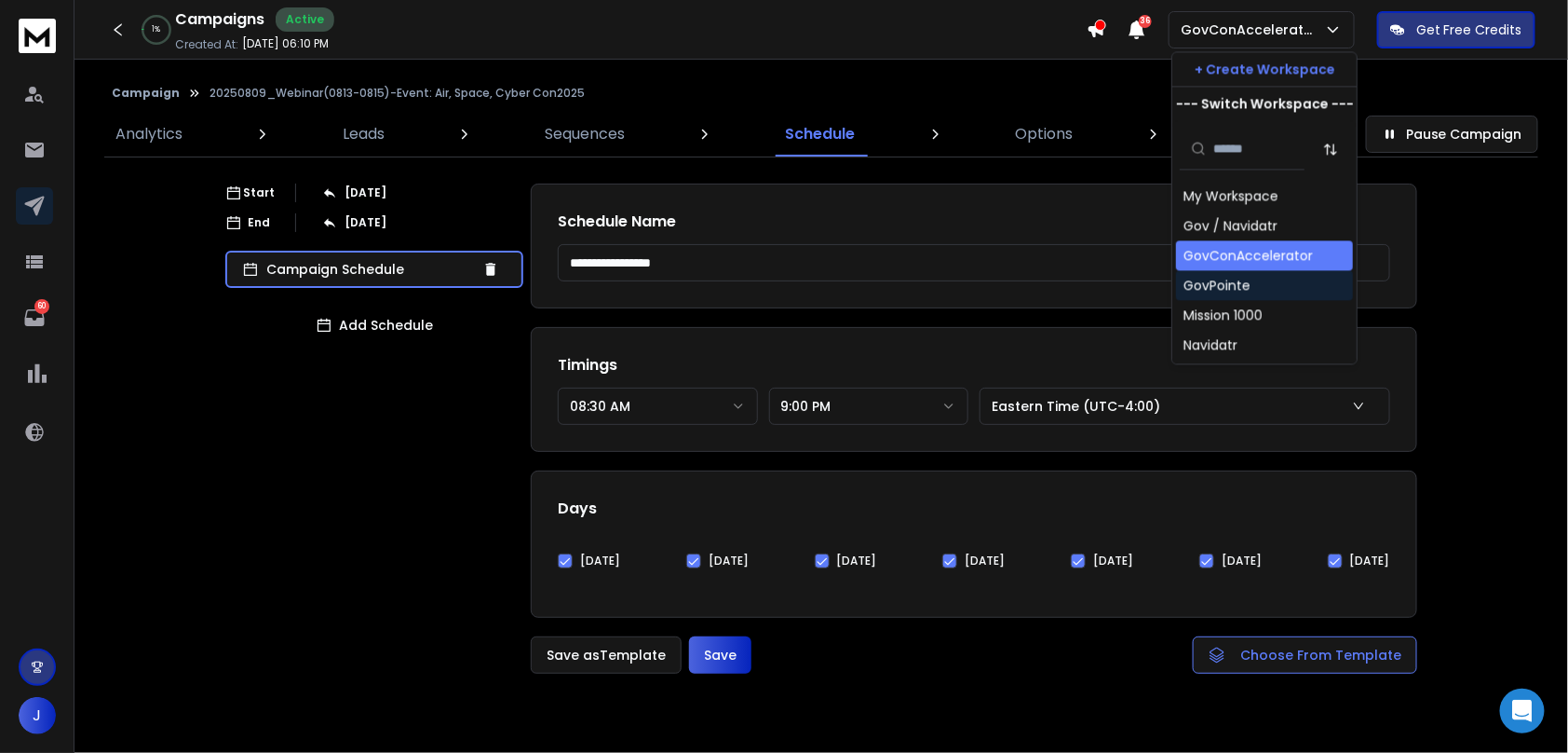
click at [1236, 290] on div "GovPointe" at bounding box center [1216, 285] width 67 height 19
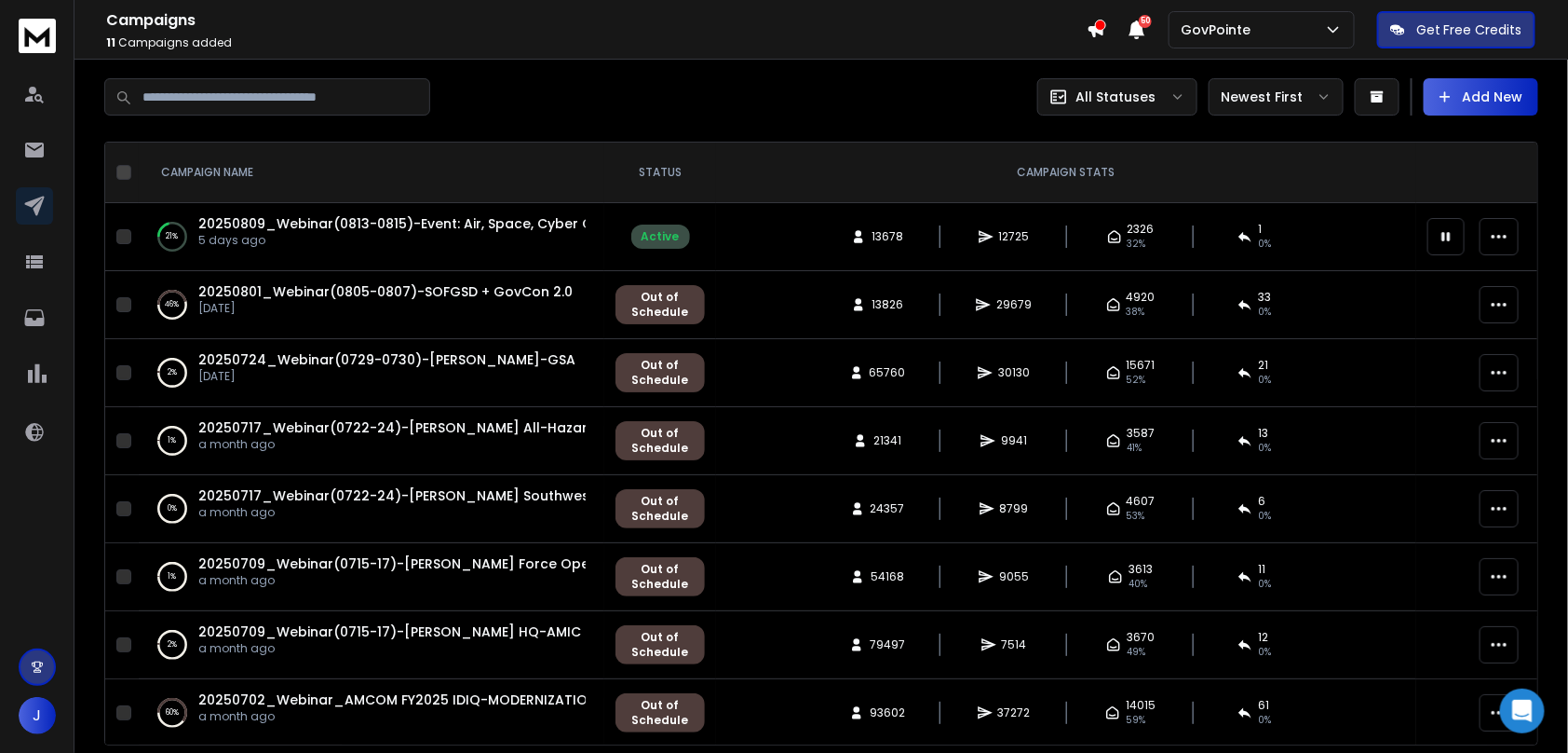
click at [500, 230] on span "20250809_Webinar(0813-0815)-Event: Air, Space, Cyber Con2025" at bounding box center [421, 223] width 446 height 19
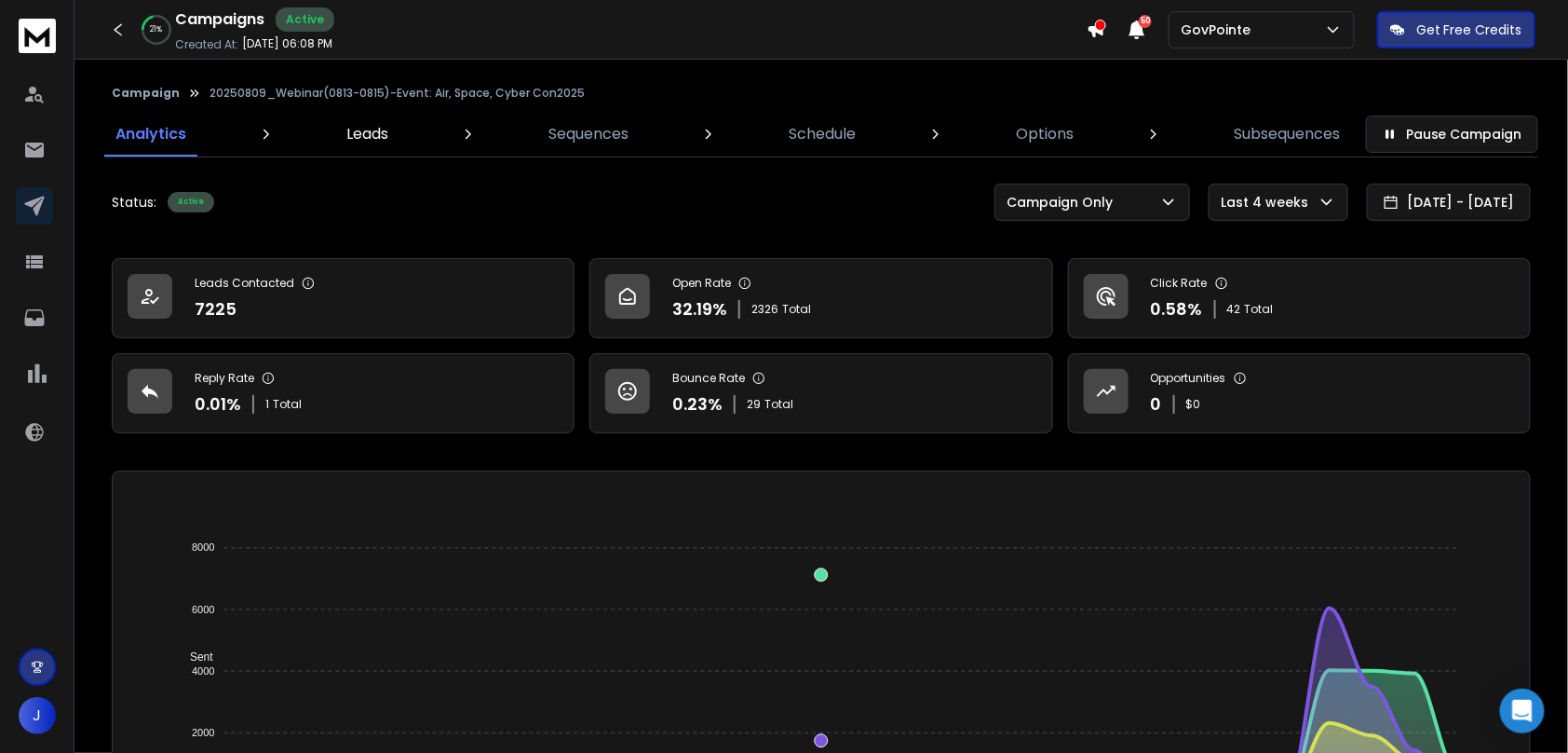
click at [375, 135] on p "Leads" at bounding box center [368, 134] width 42 height 22
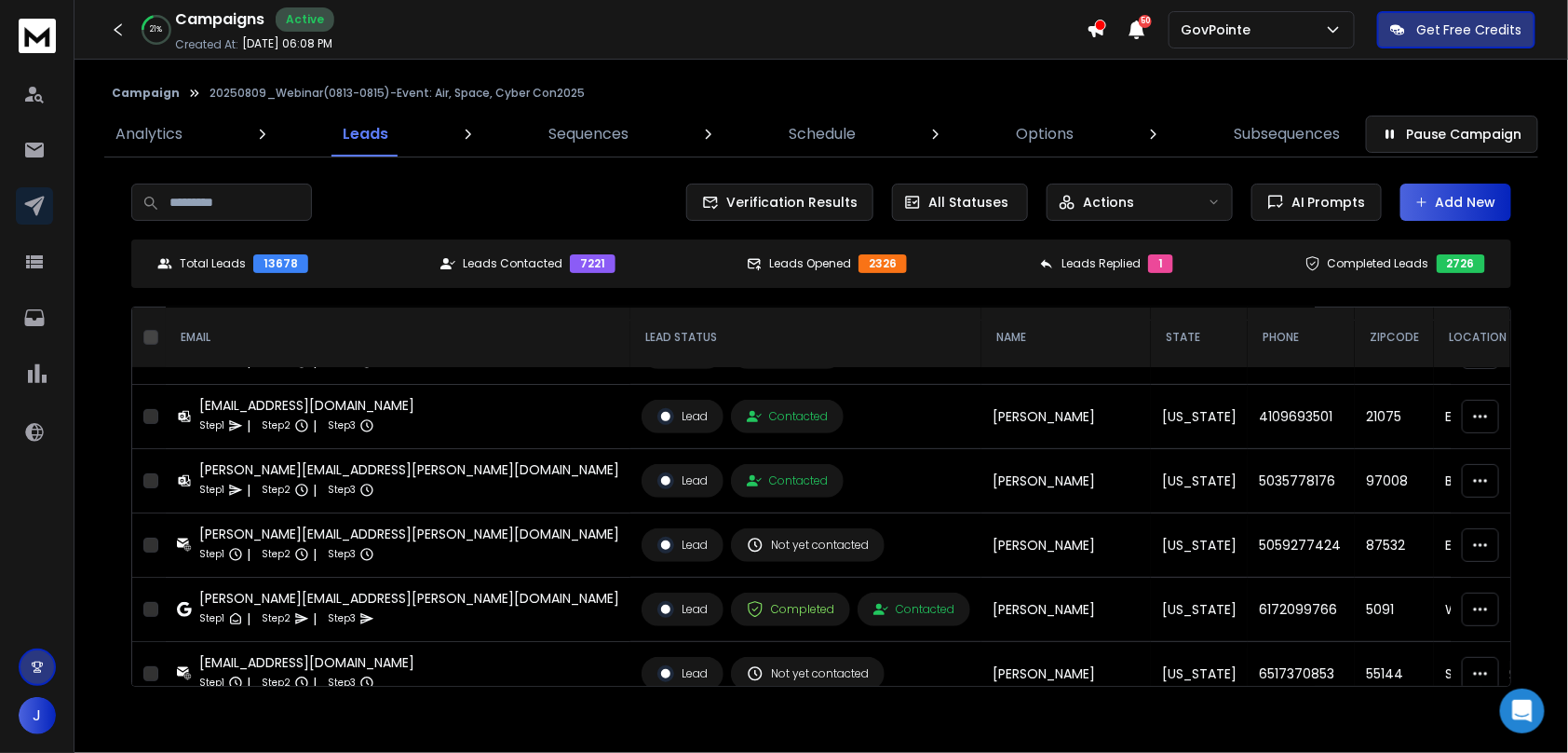
scroll to position [2140, 0]
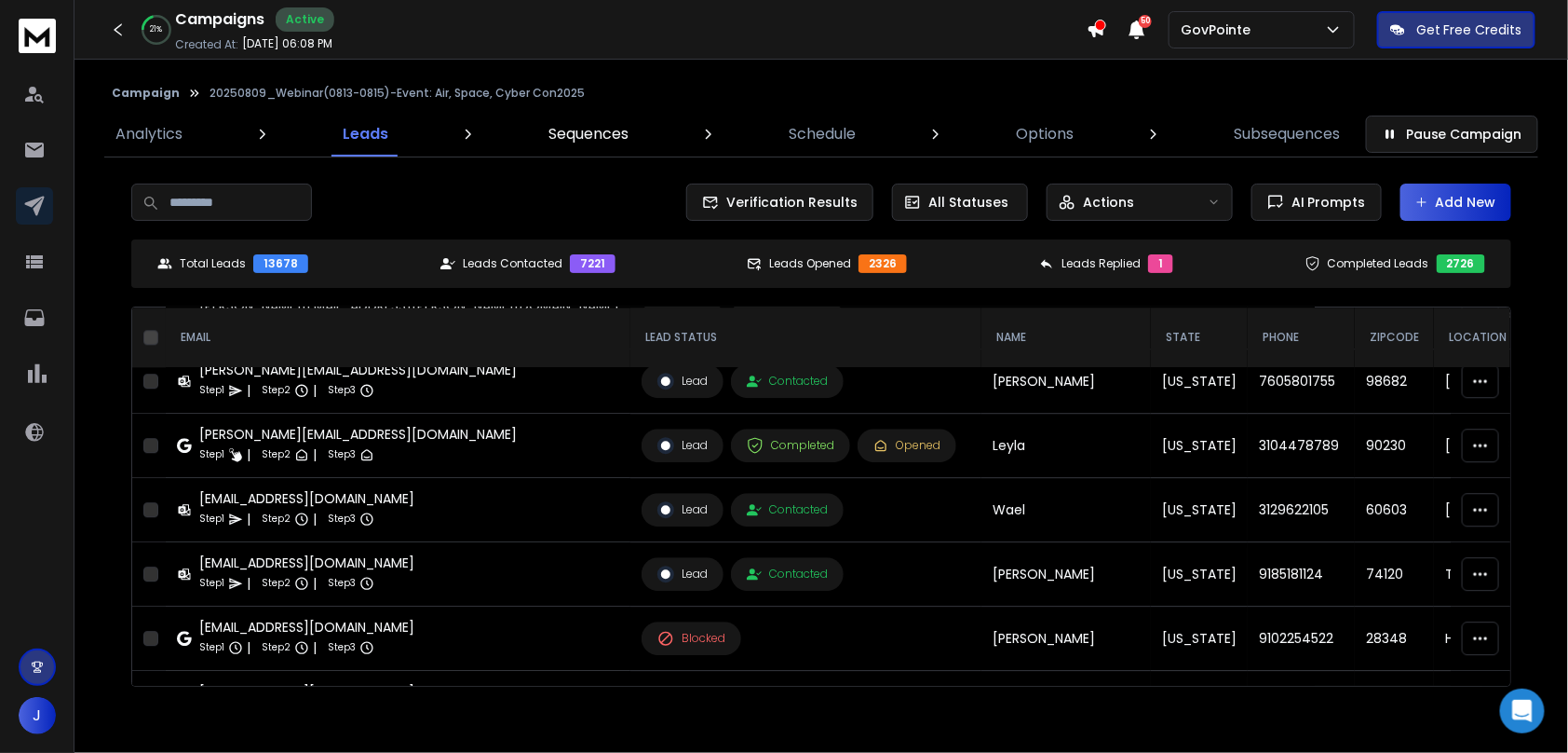
click at [611, 154] on link "Sequences" at bounding box center [588, 134] width 103 height 45
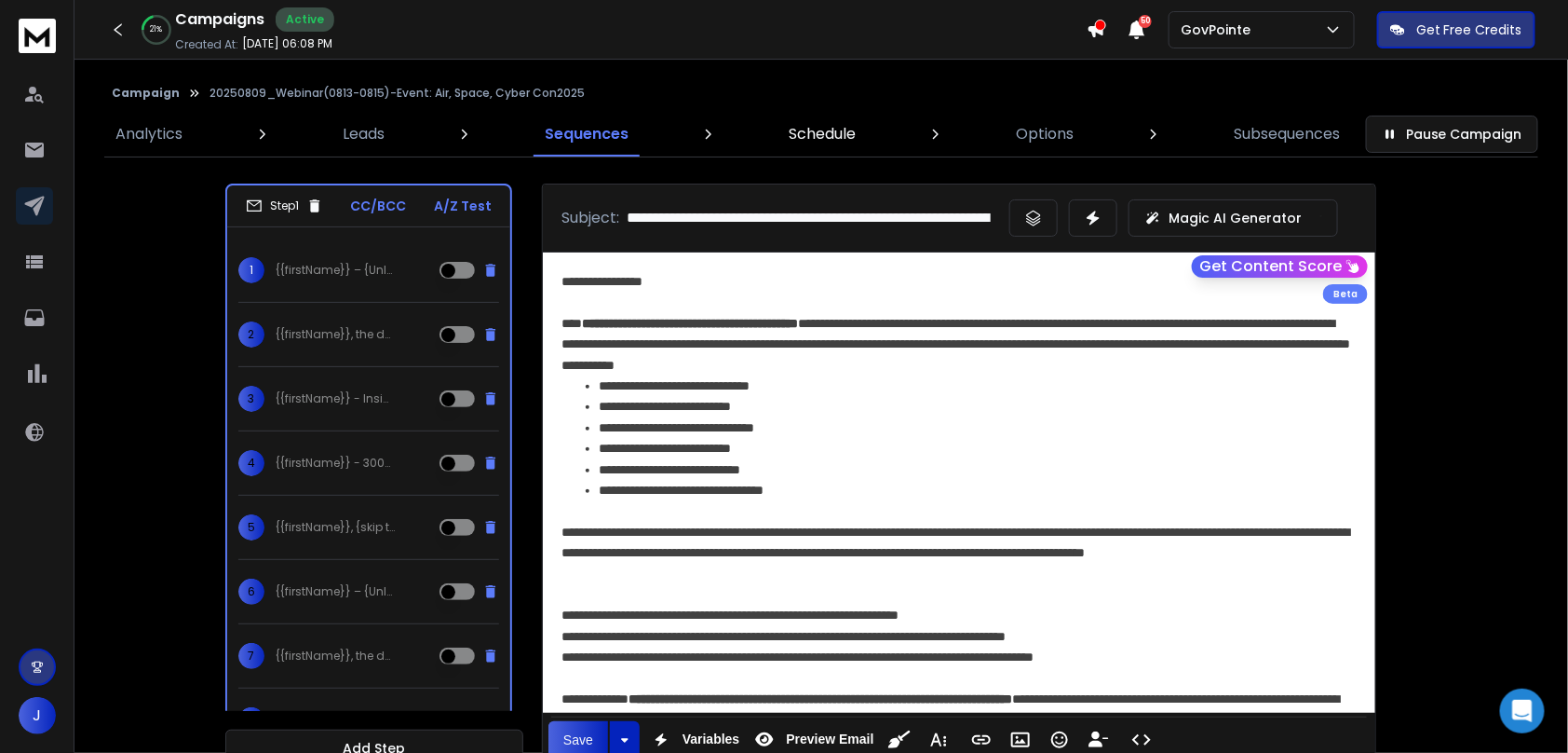
click at [823, 140] on p "Schedule" at bounding box center [821, 134] width 67 height 22
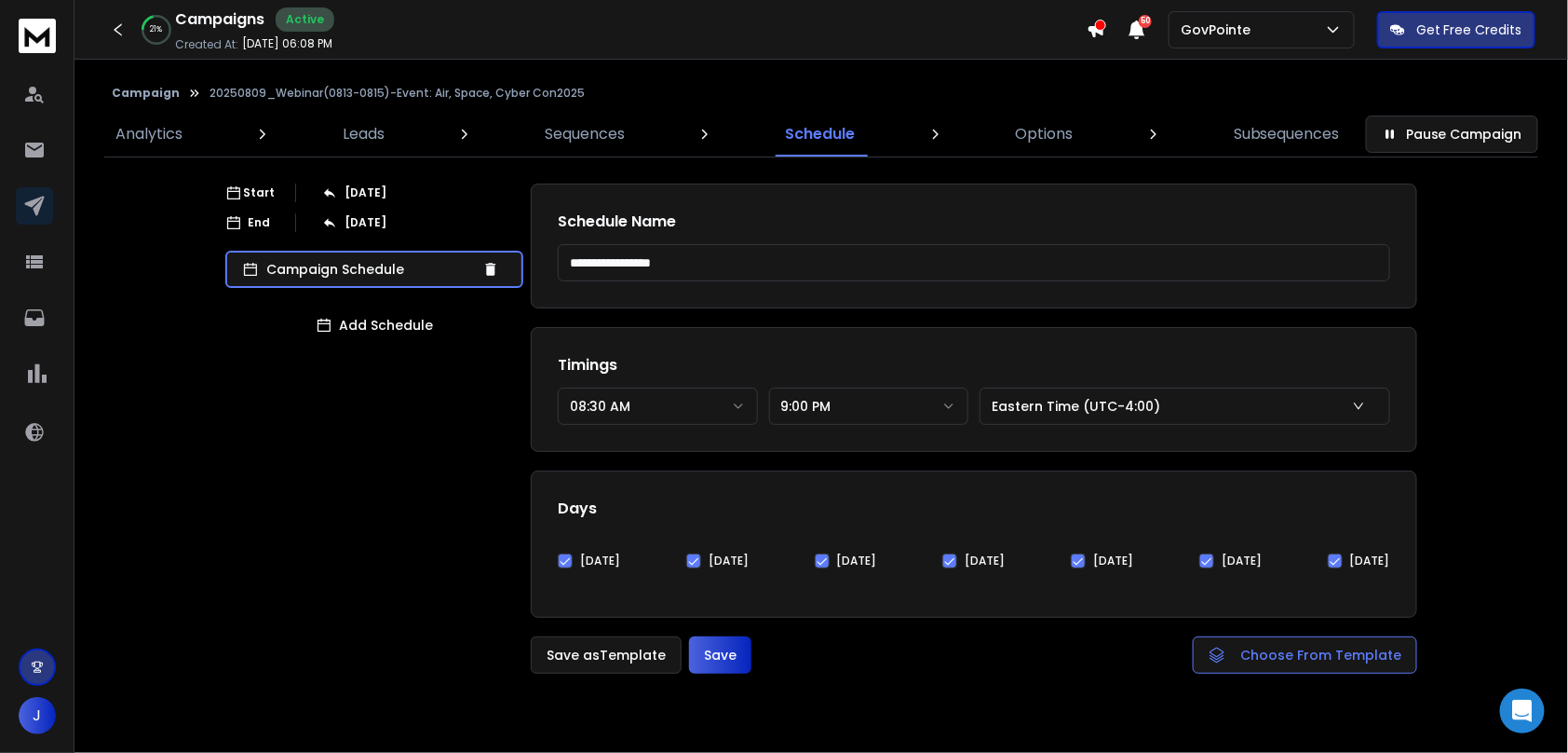
click at [276, 430] on div "**********" at bounding box center [821, 428] width 1192 height 490
click at [38, 721] on span "J" at bounding box center [37, 715] width 37 height 37
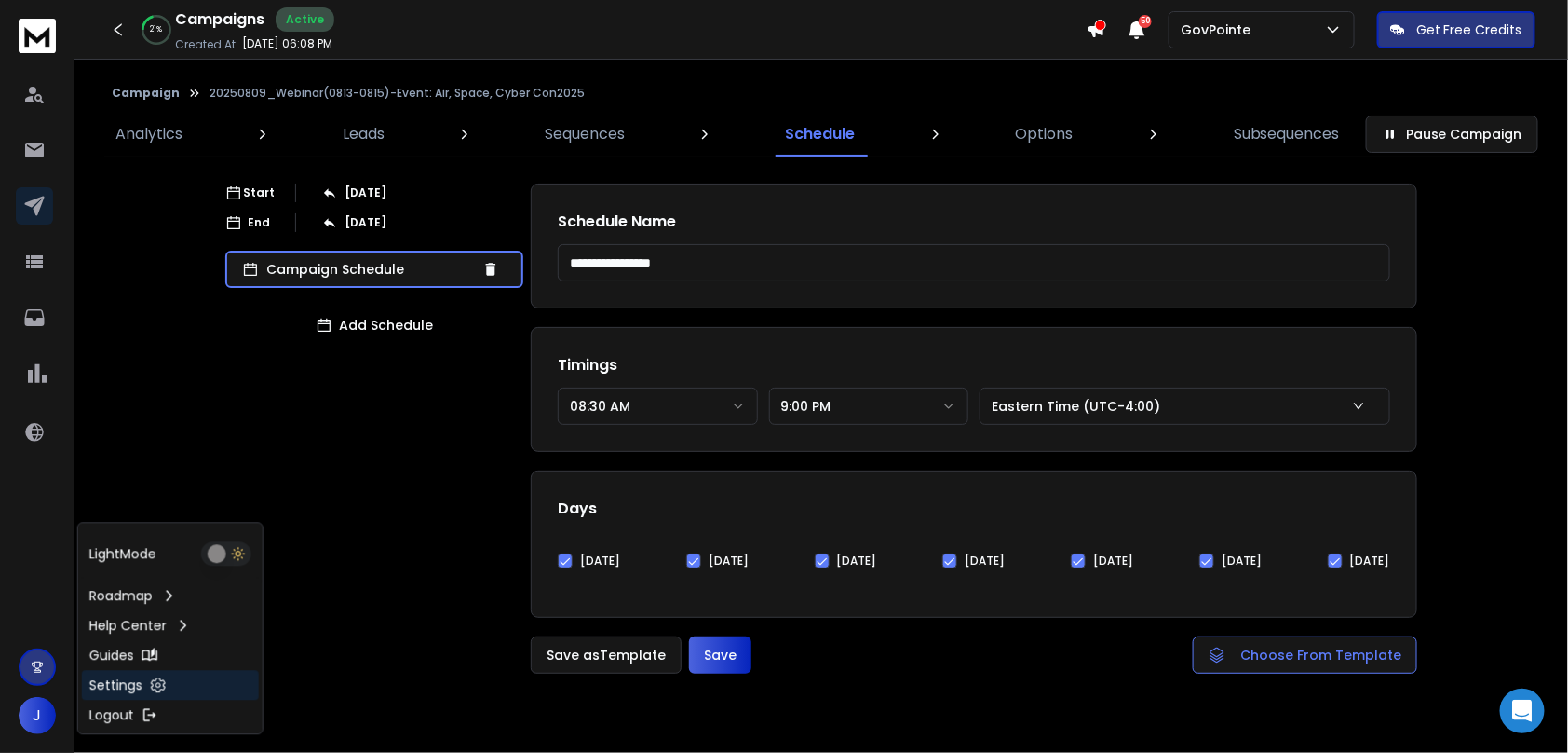
click at [140, 680] on p "Settings" at bounding box center [116, 684] width 53 height 19
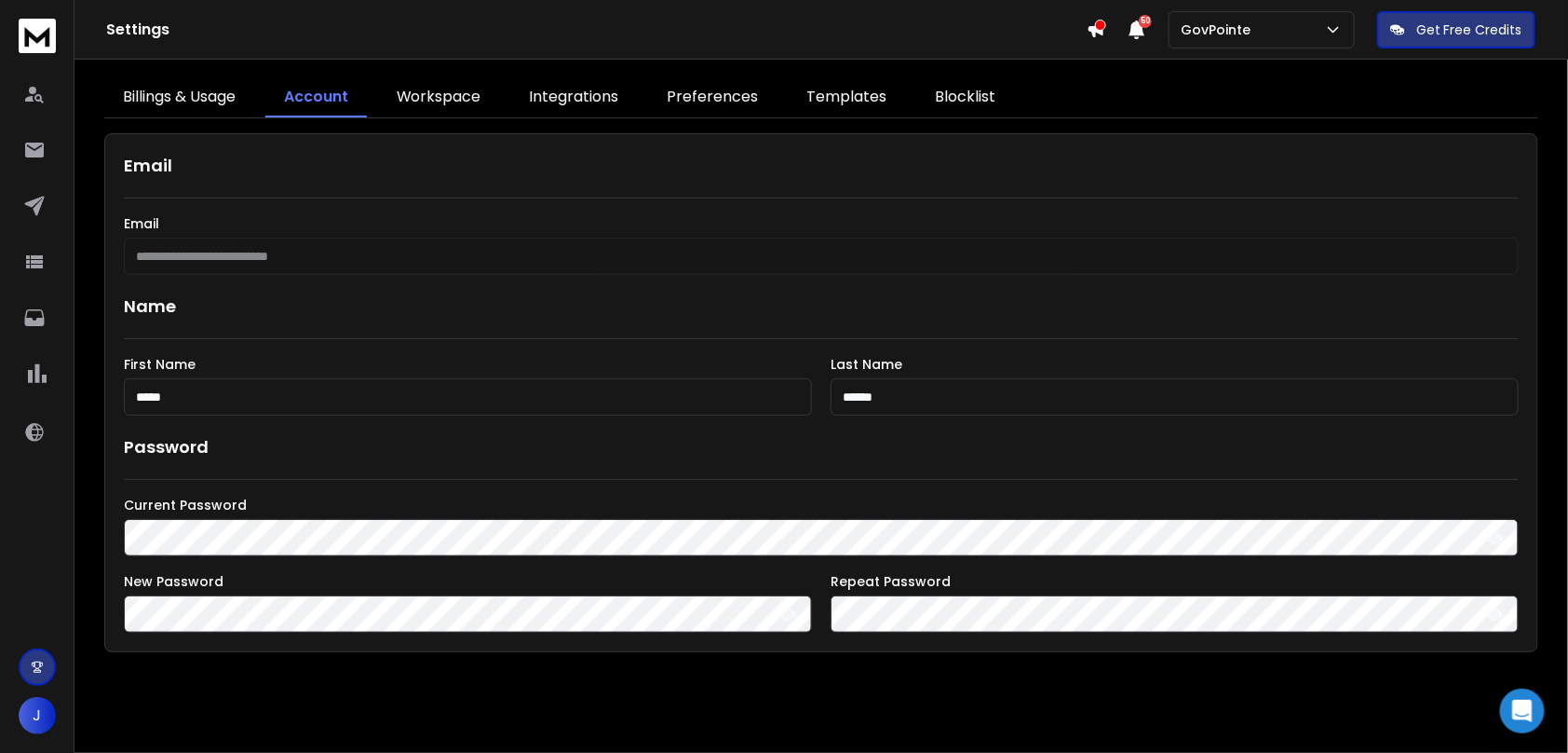
click at [139, 87] on link "Billings & Usage" at bounding box center [179, 97] width 150 height 39
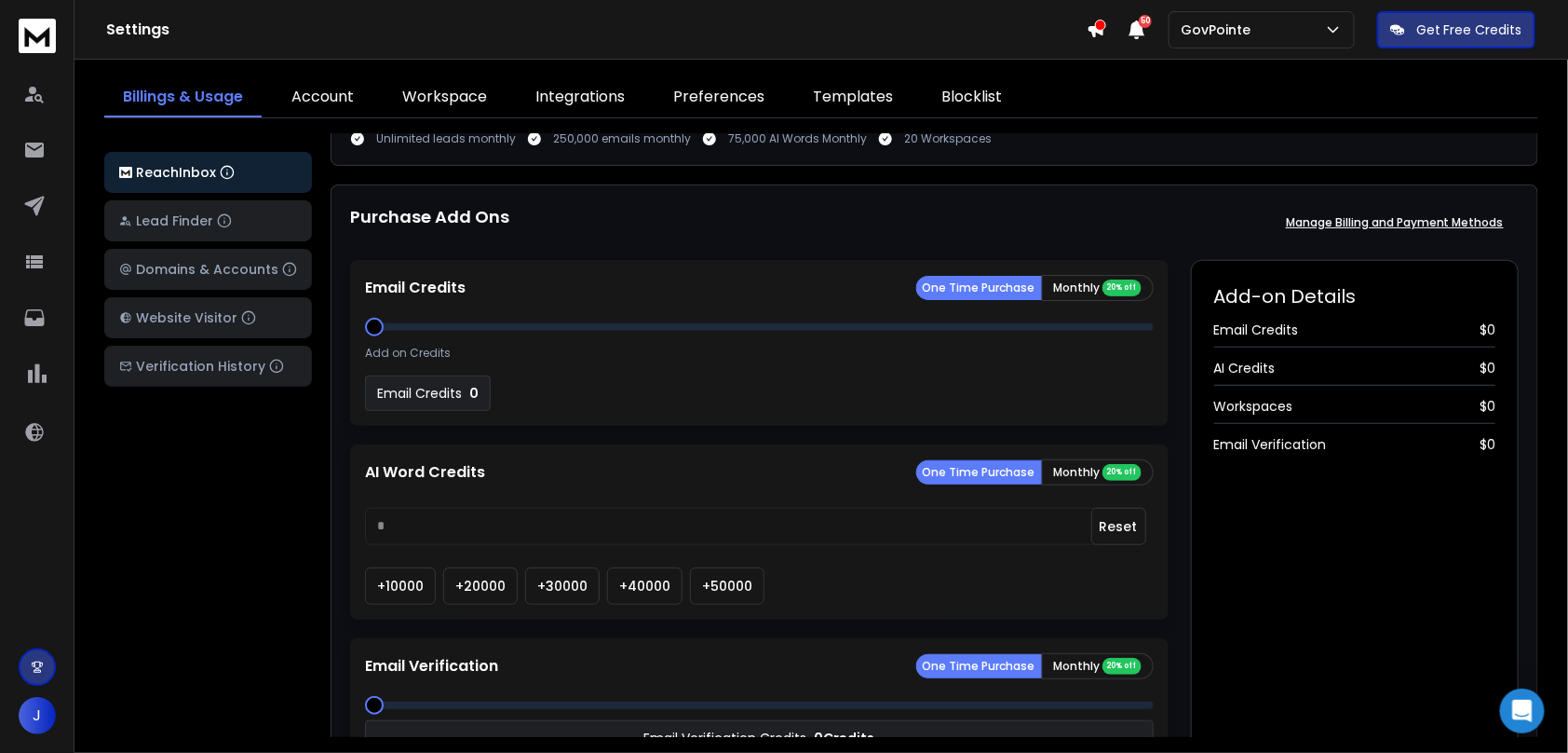
scroll to position [322, 0]
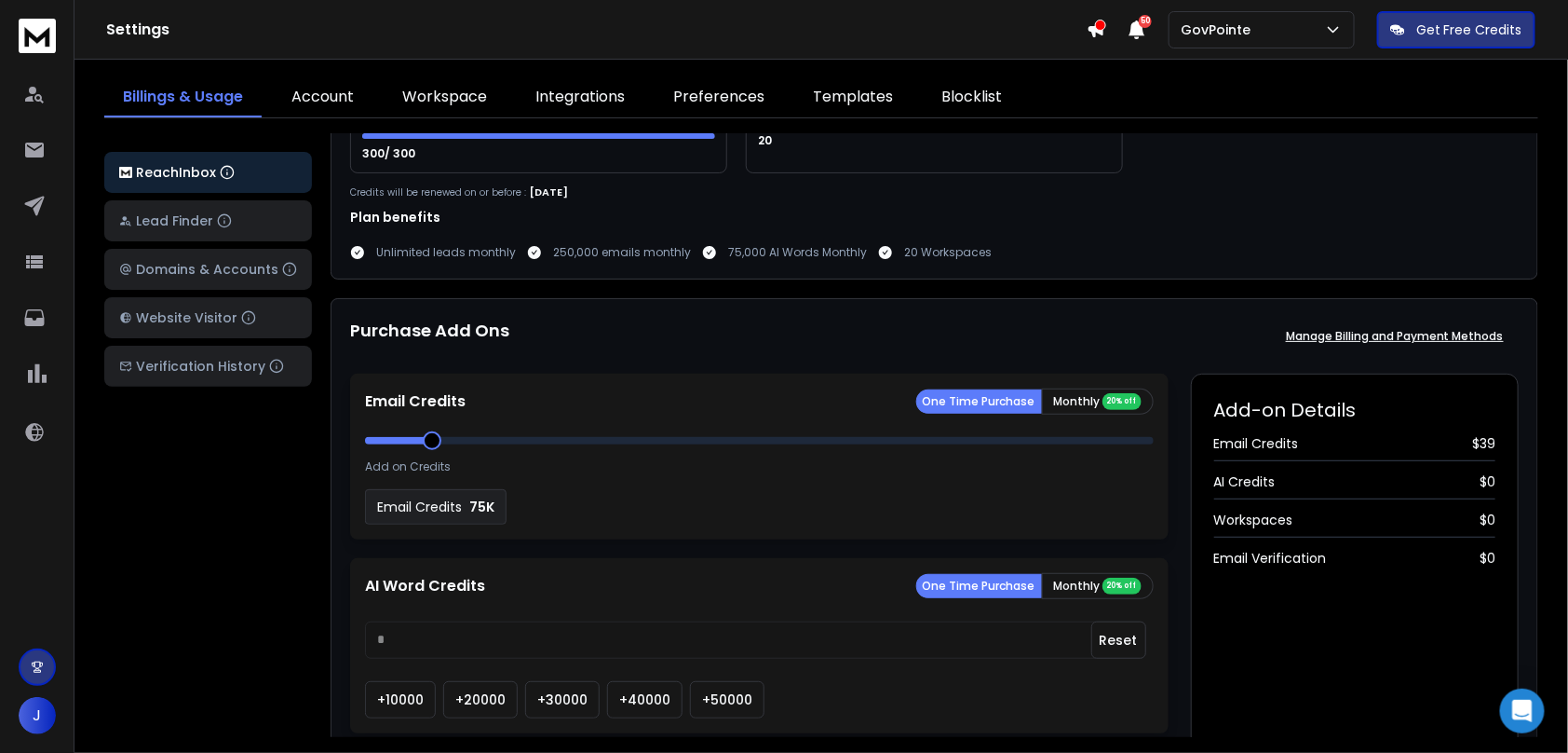
click at [423, 440] on span at bounding box center [432, 441] width 19 height 19
click at [480, 440] on span at bounding box center [489, 441] width 19 height 19
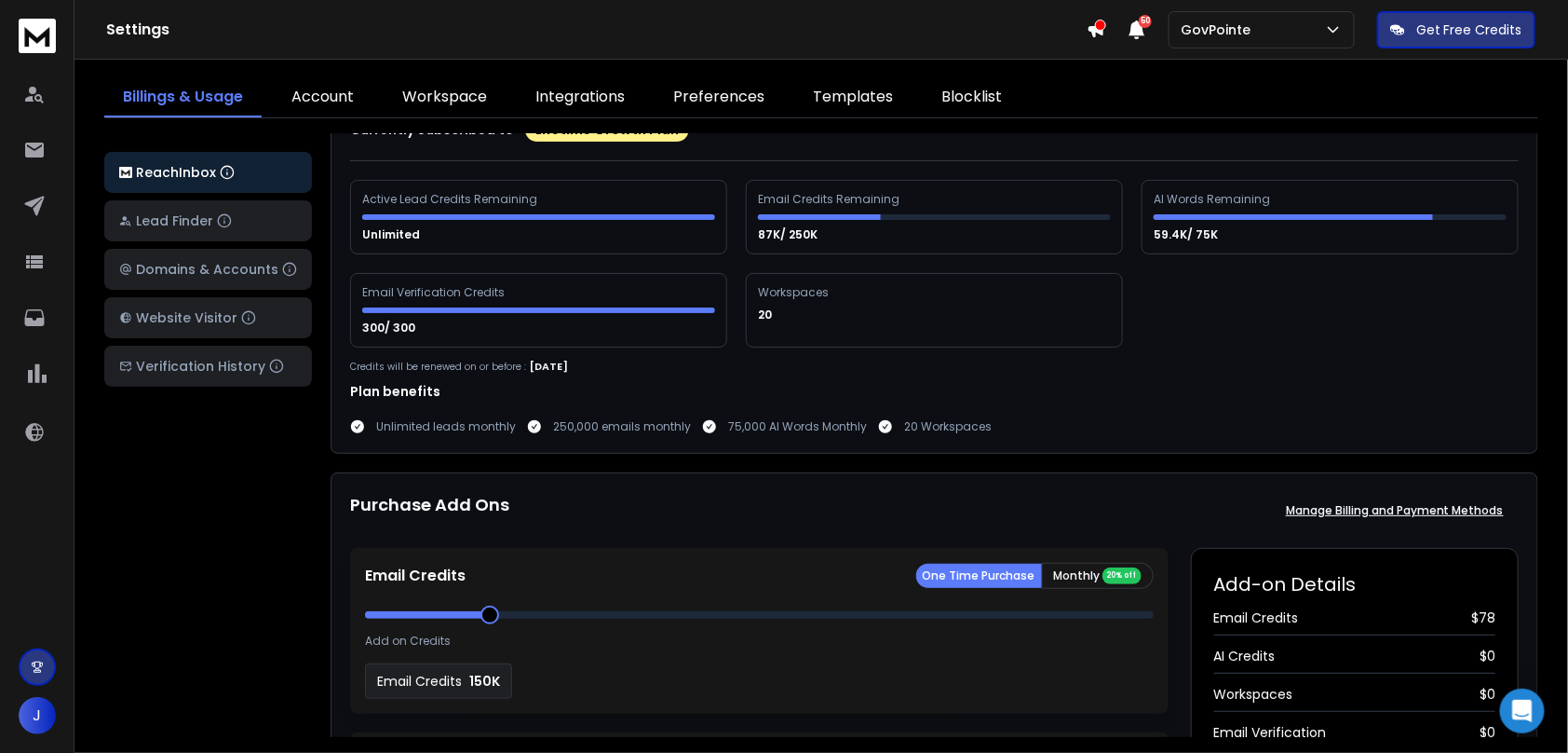
scroll to position [0, 0]
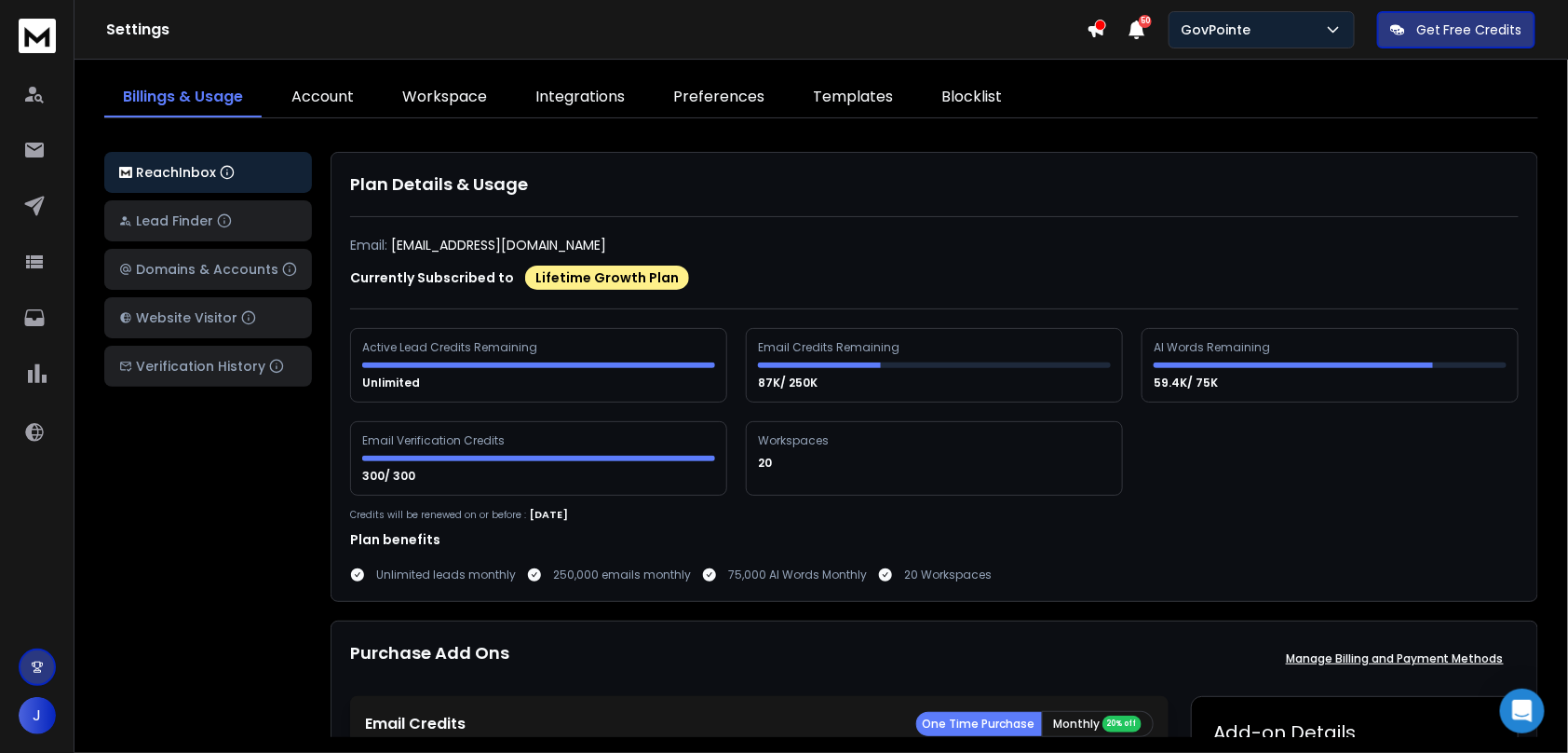
click at [1268, 31] on div "GovPointe" at bounding box center [1262, 30] width 162 height 19
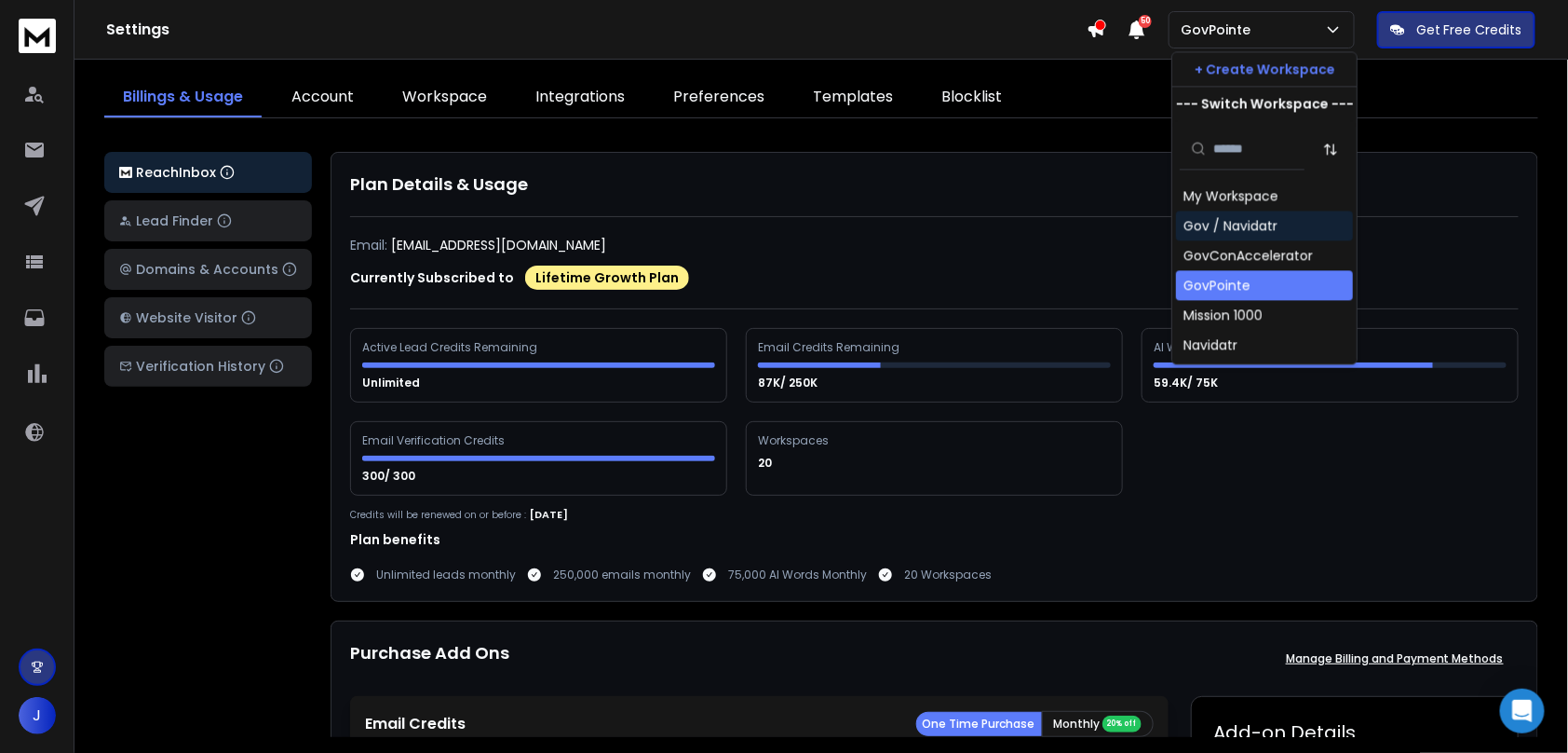
click at [1233, 219] on div "Gov / Navidatr" at bounding box center [1230, 225] width 94 height 19
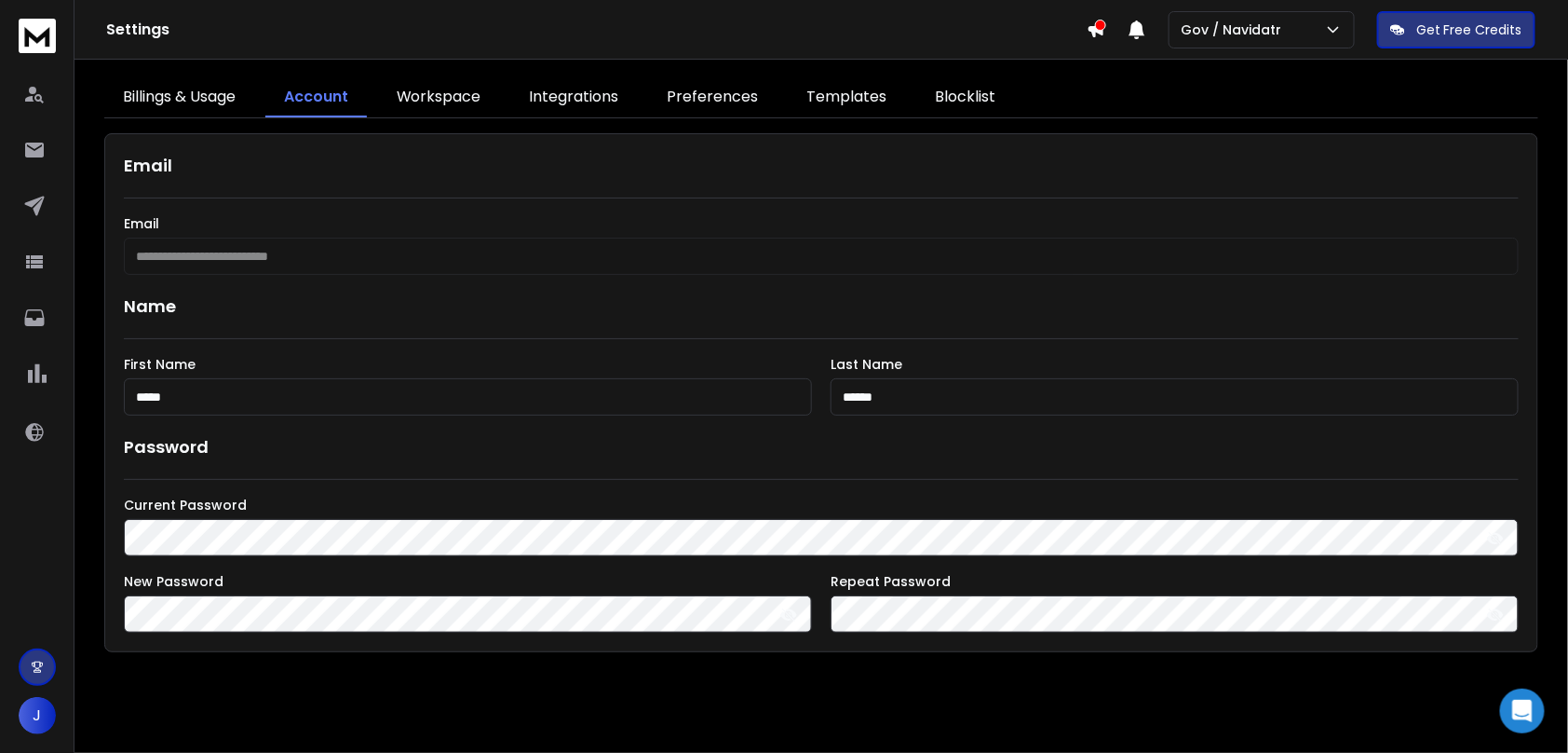
click at [193, 97] on link "Billings & Usage" at bounding box center [179, 97] width 150 height 39
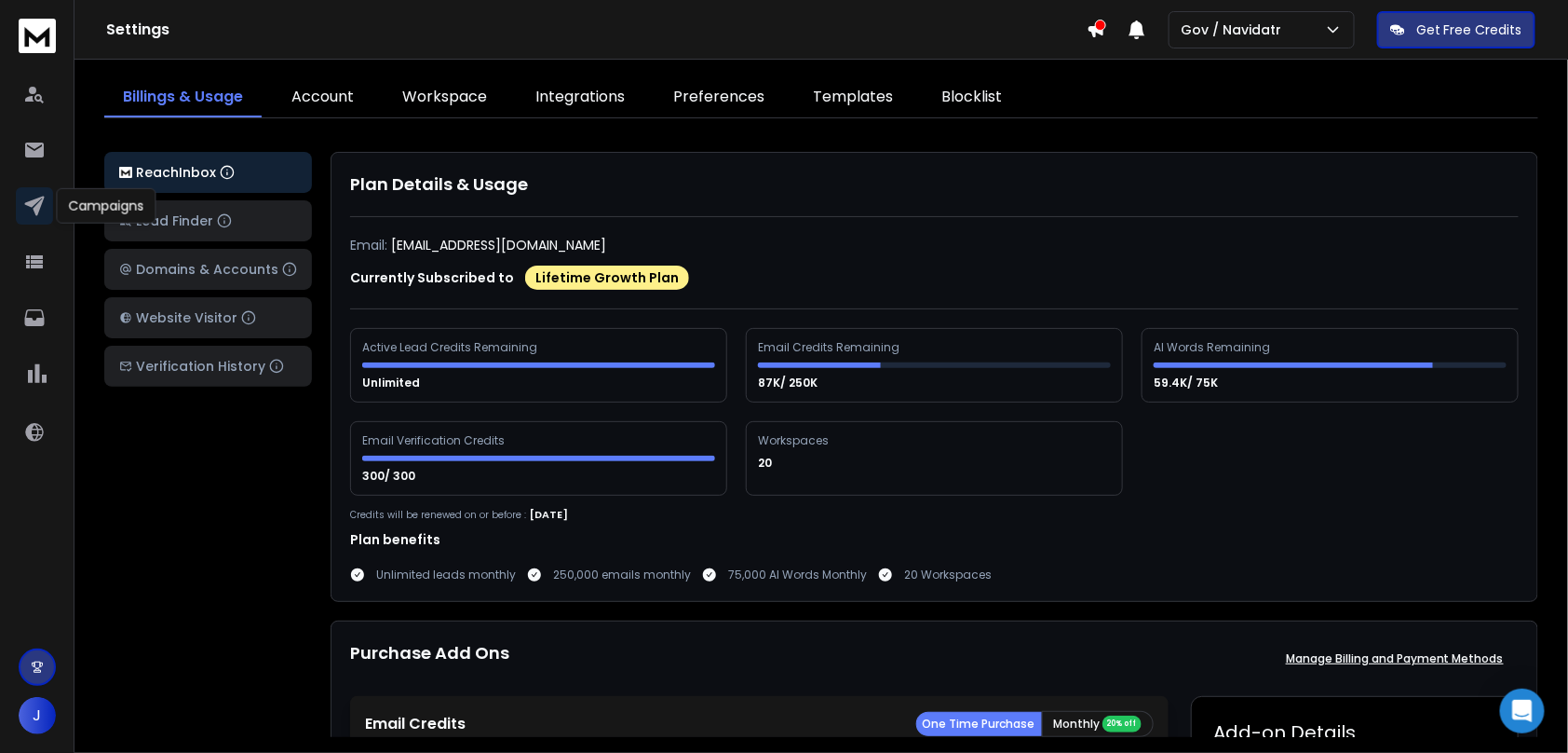
click at [44, 207] on icon at bounding box center [34, 205] width 22 height 22
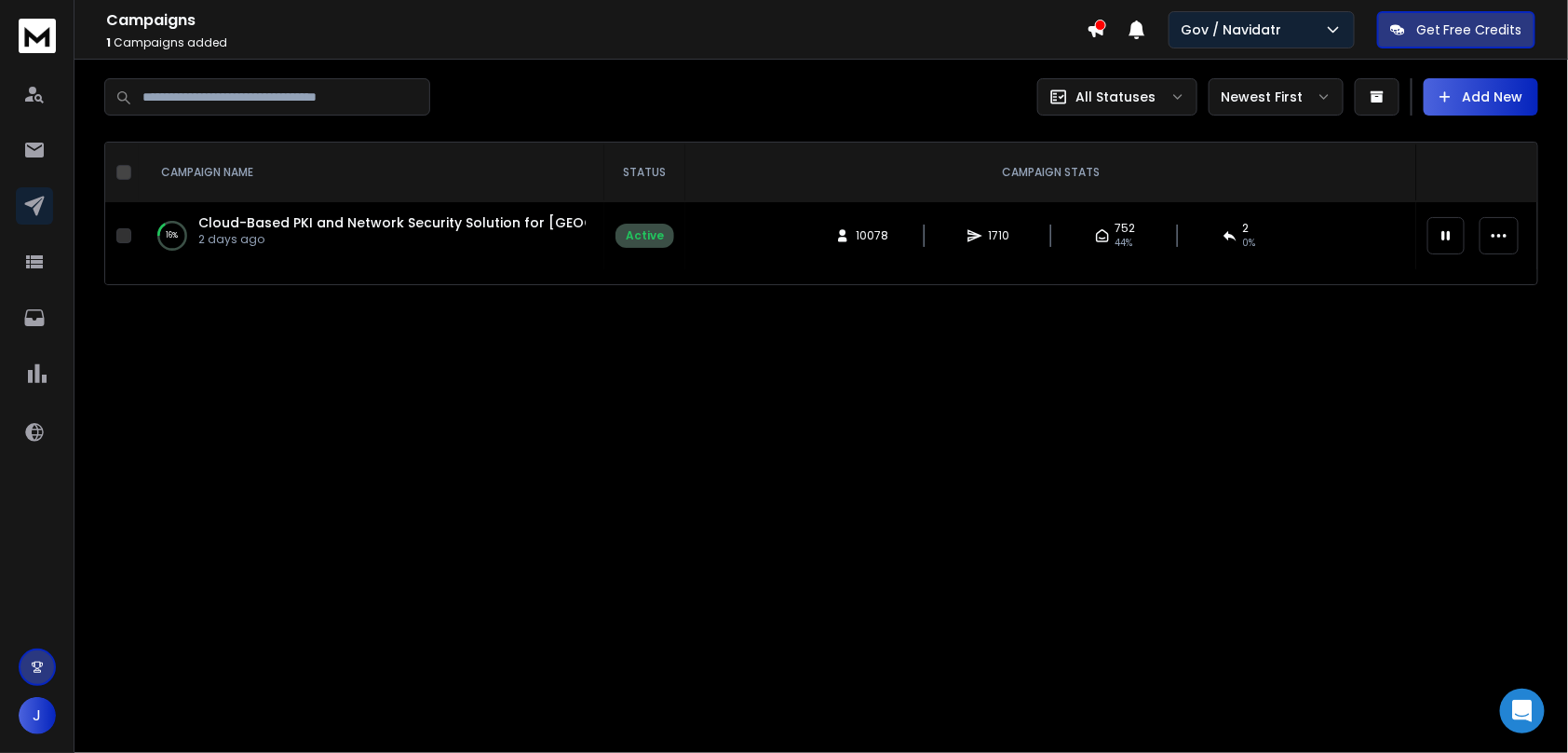
click at [1252, 30] on p "Gov / Navidatr" at bounding box center [1235, 30] width 108 height 19
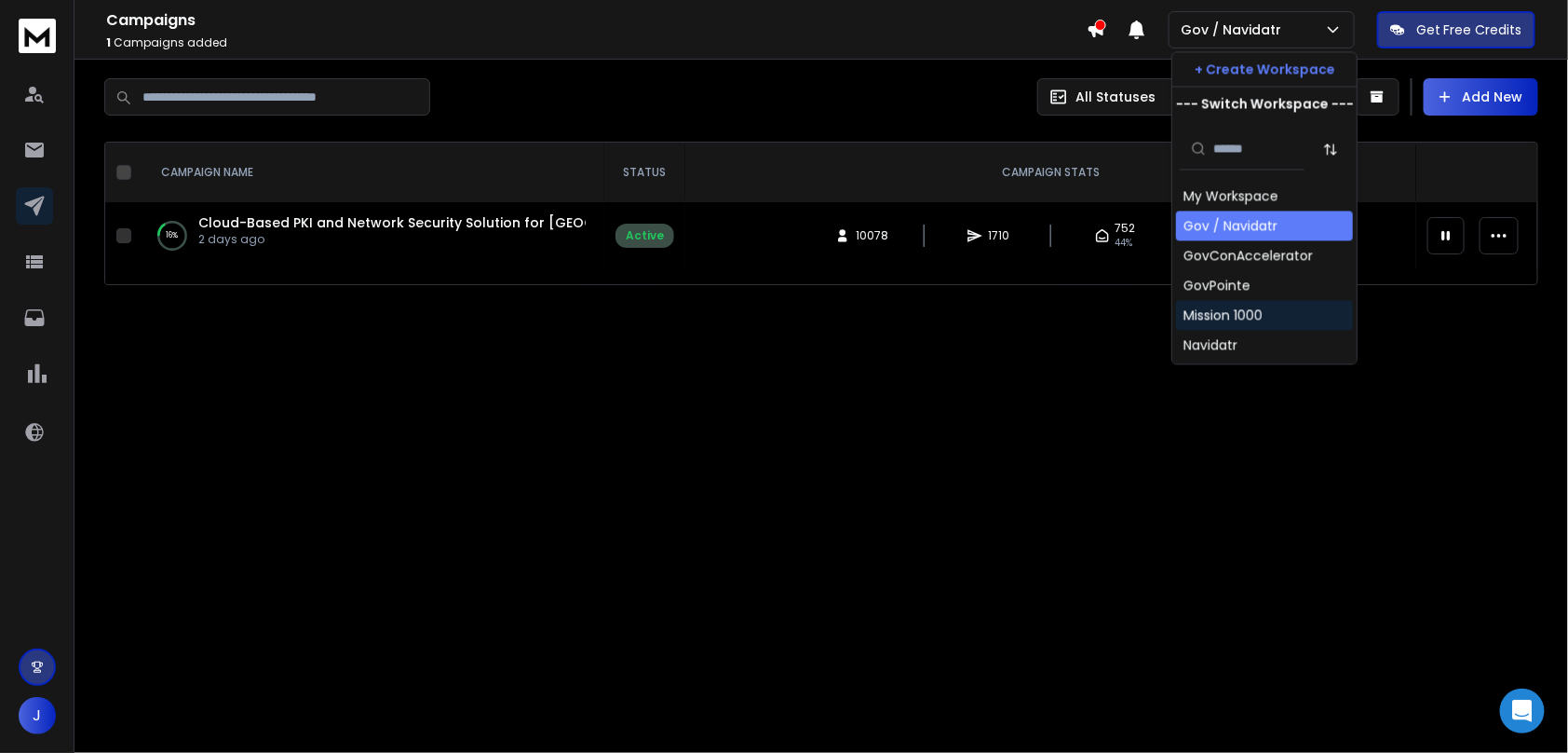
click at [1243, 318] on div "Mission 1000" at bounding box center [1222, 314] width 79 height 19
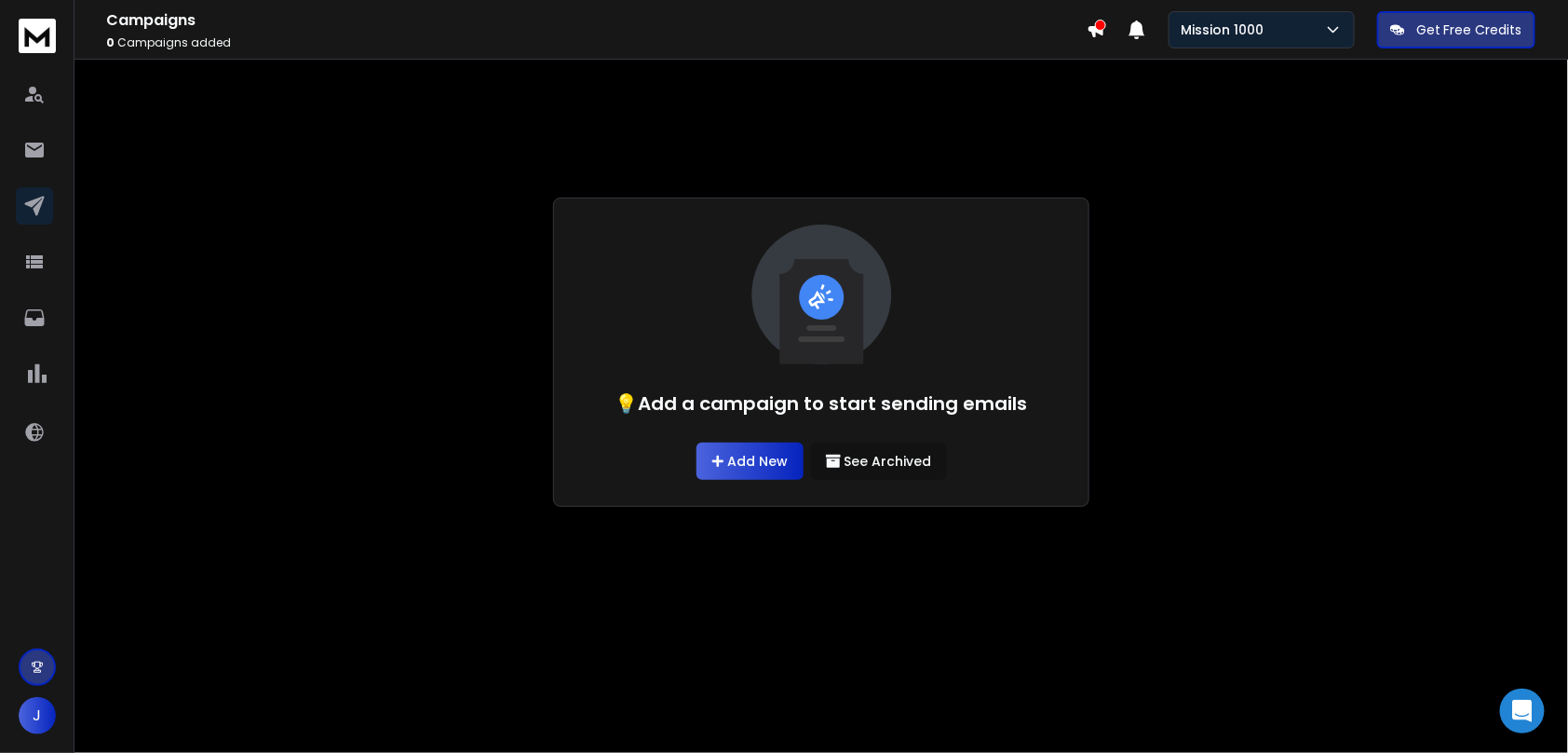
click at [1254, 26] on p "Mission 1000" at bounding box center [1226, 30] width 91 height 19
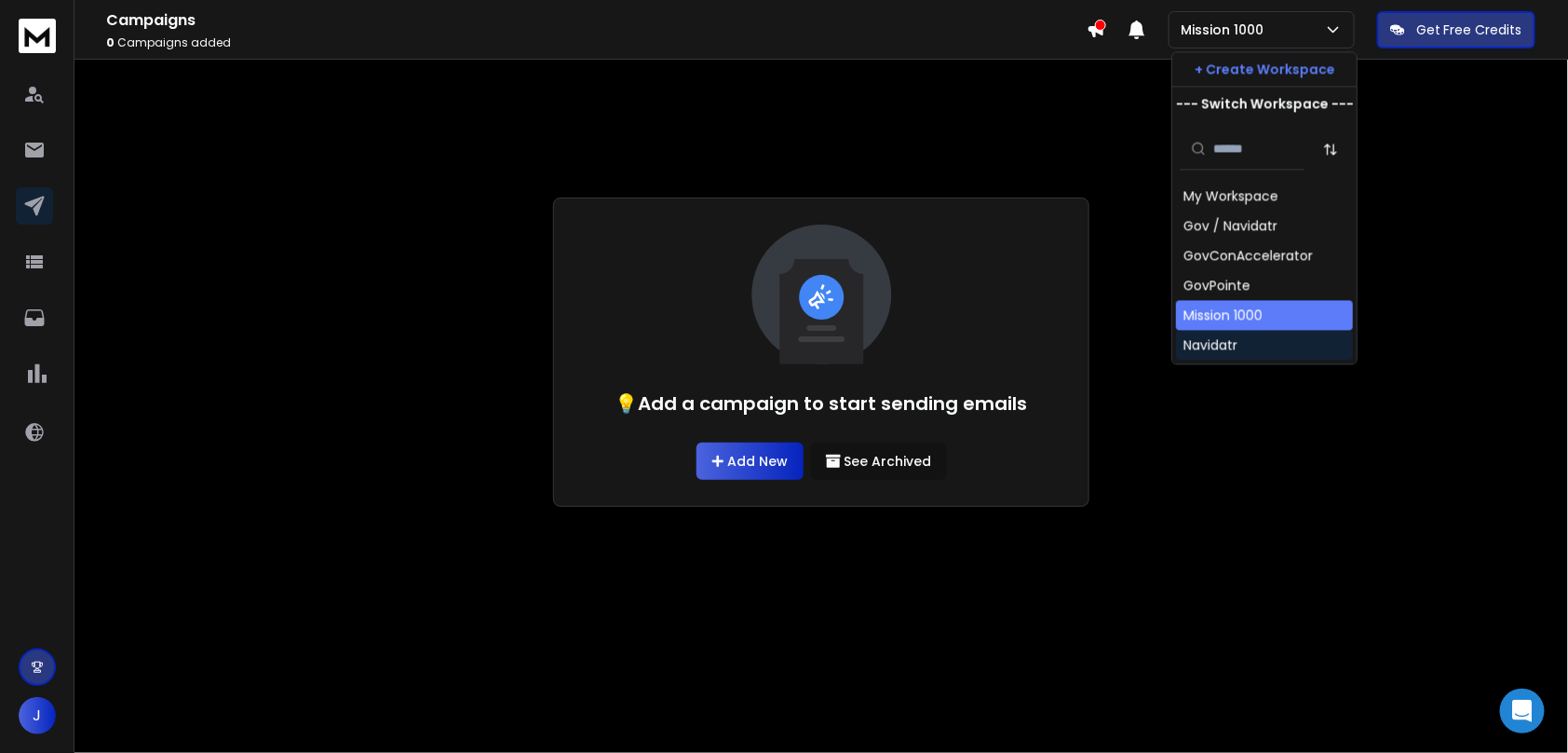
click at [1221, 341] on div "Navidatr" at bounding box center [1210, 344] width 54 height 19
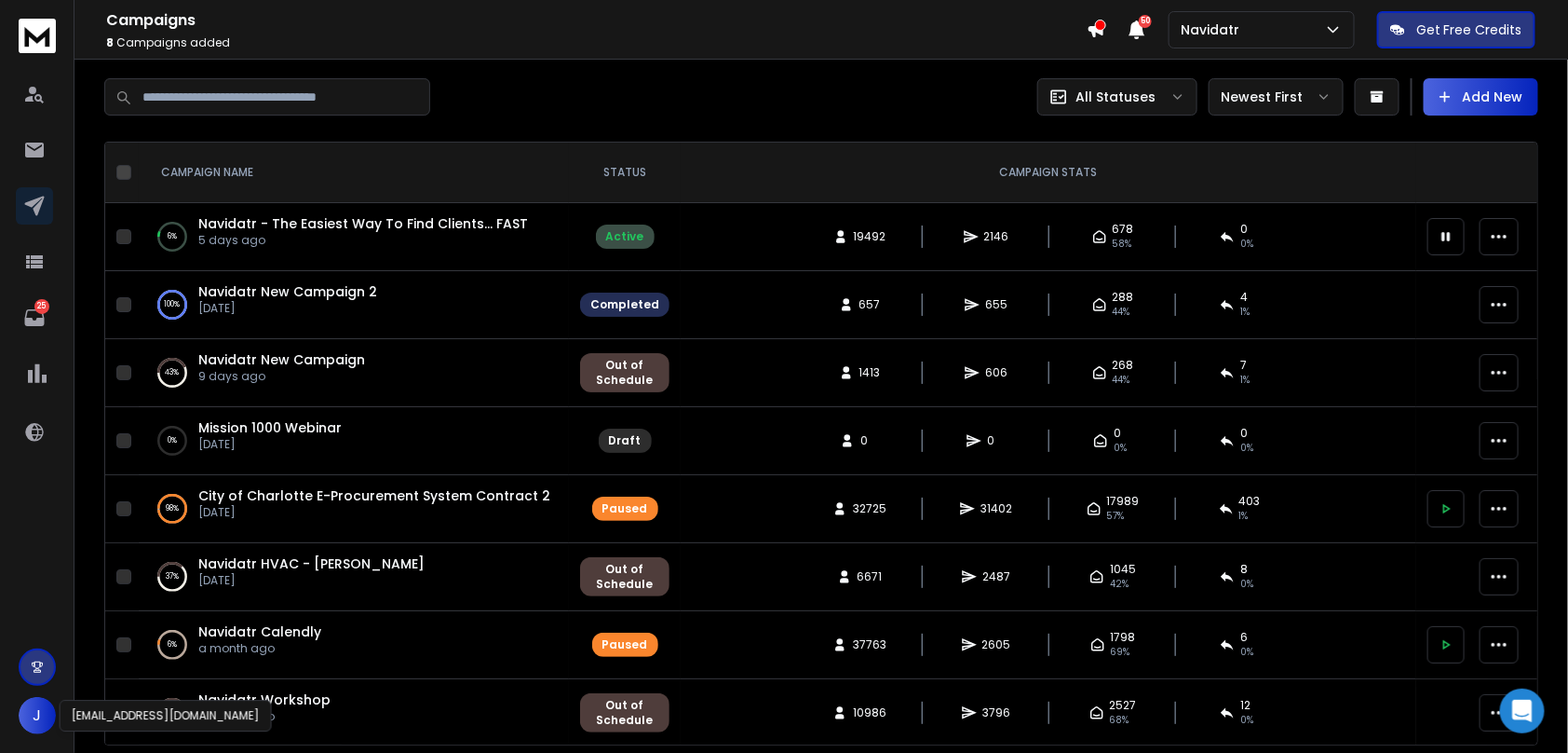
click at [39, 716] on span "J" at bounding box center [37, 715] width 37 height 37
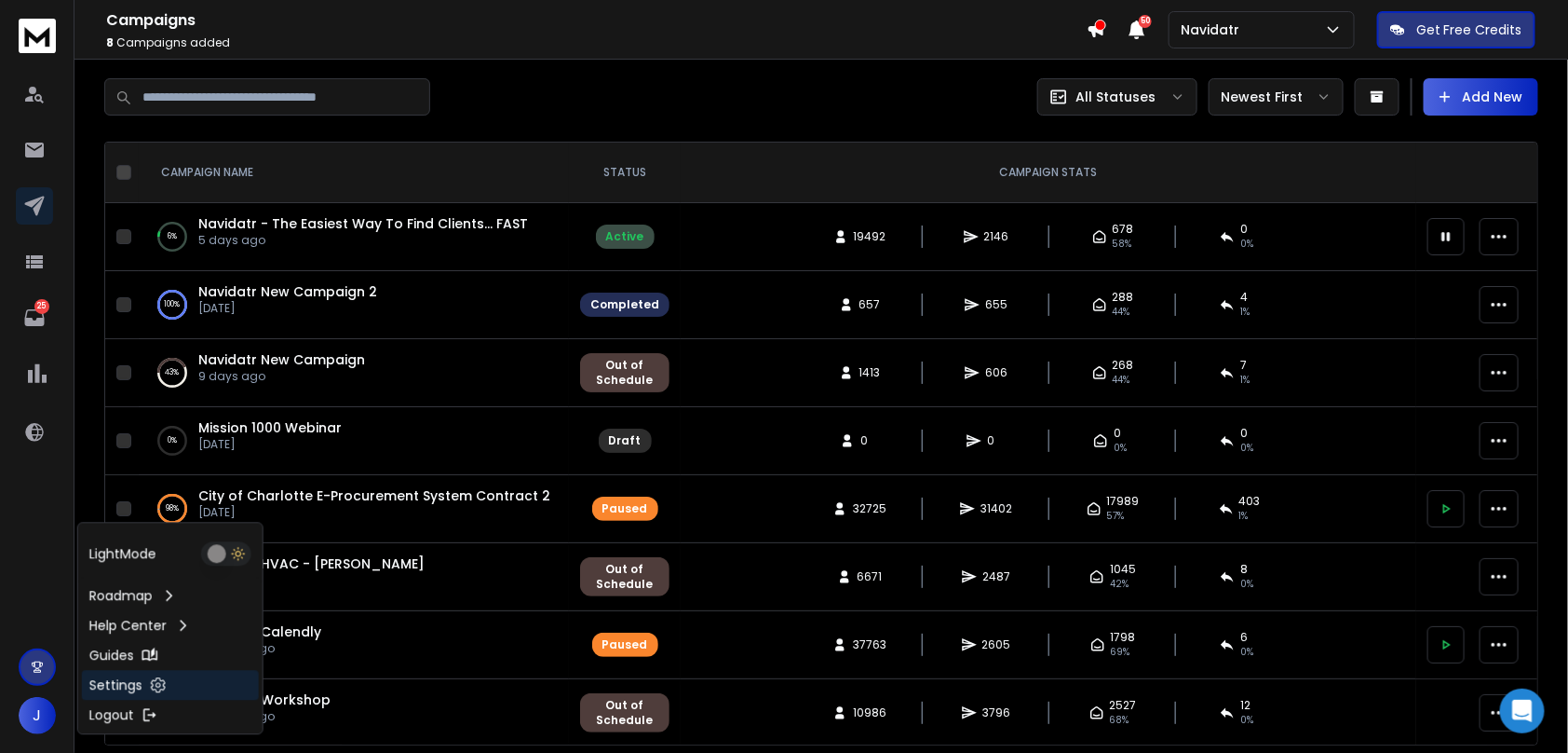
click at [134, 673] on div "Settings" at bounding box center [169, 685] width 176 height 30
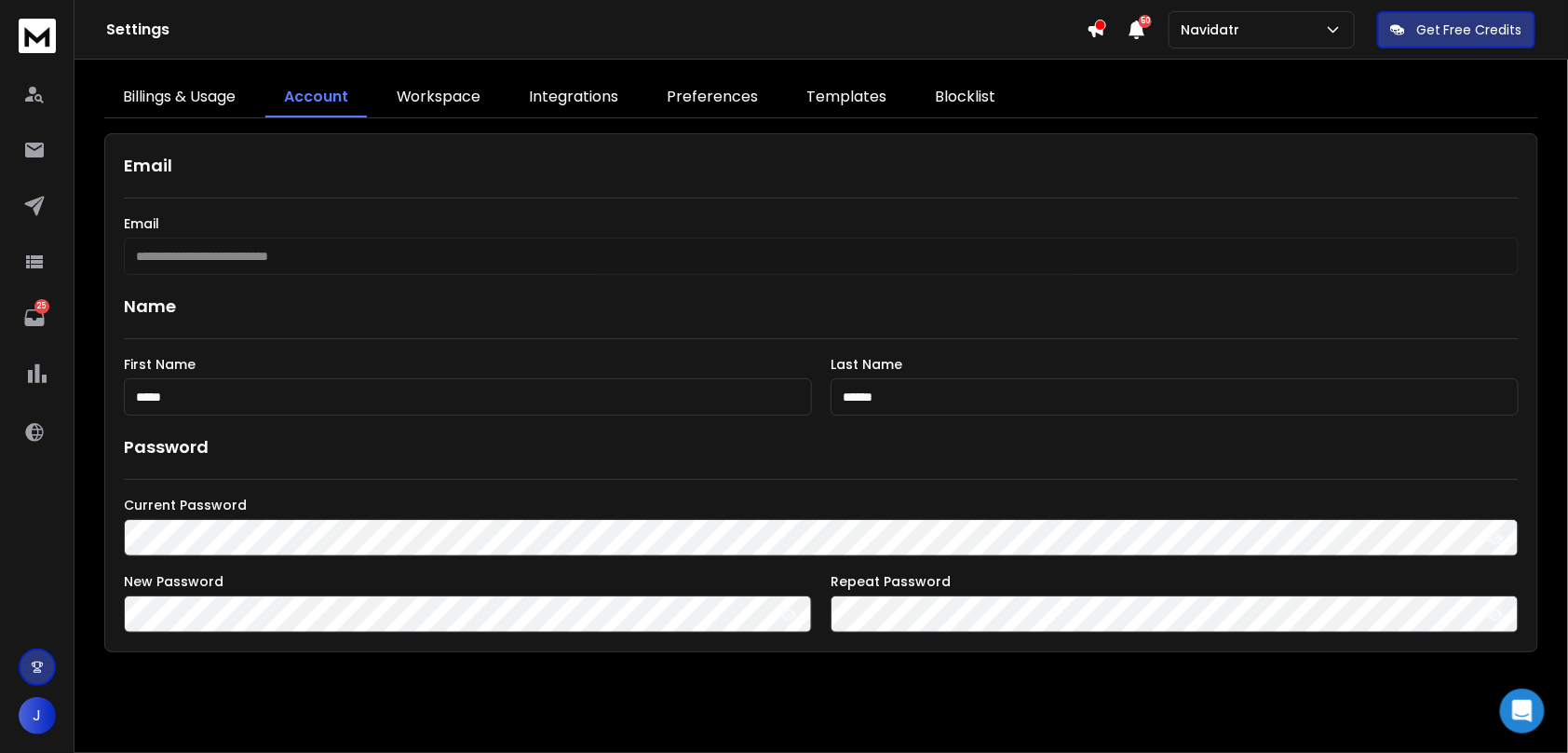
click at [195, 96] on link "Billings & Usage" at bounding box center [179, 97] width 150 height 39
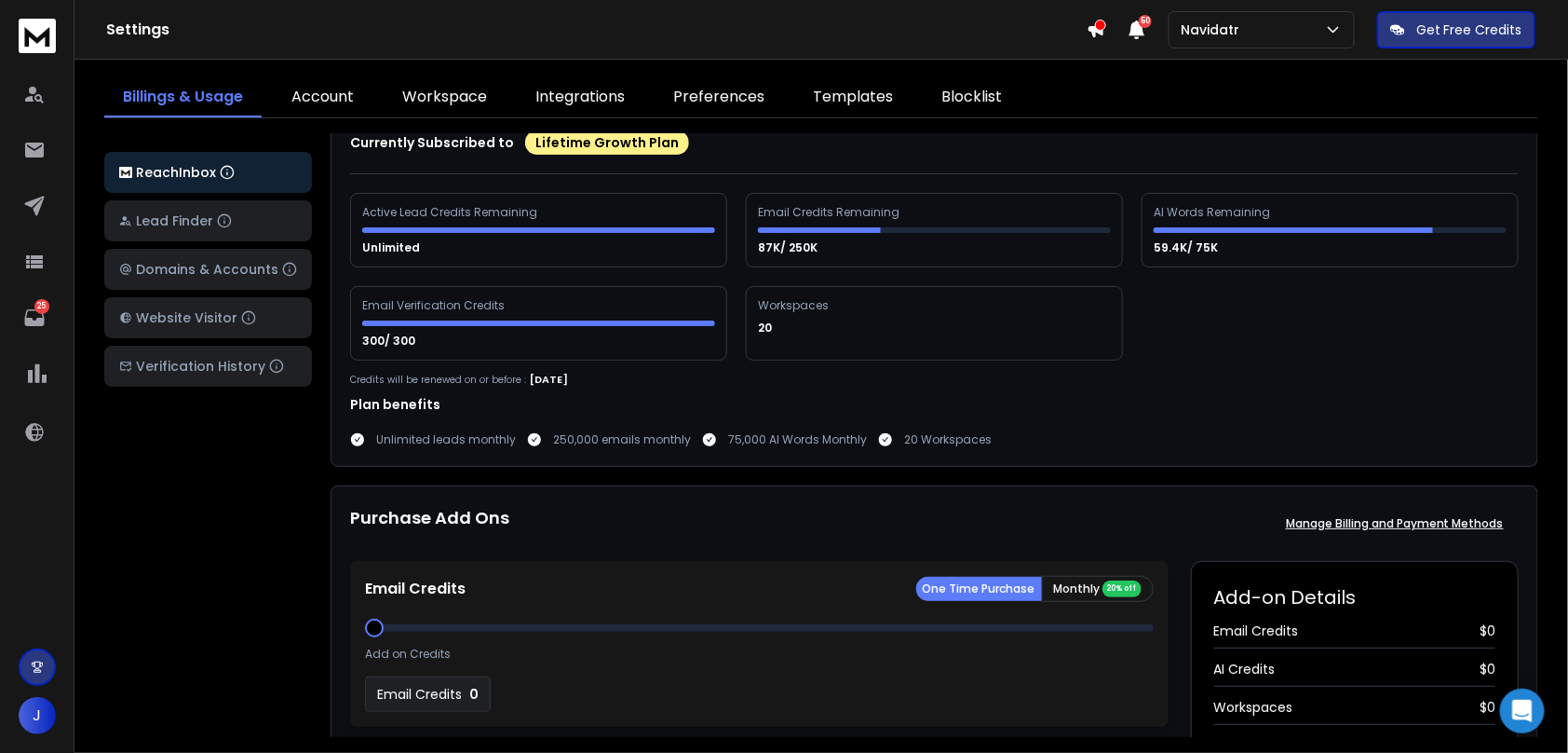
scroll to position [137, 0]
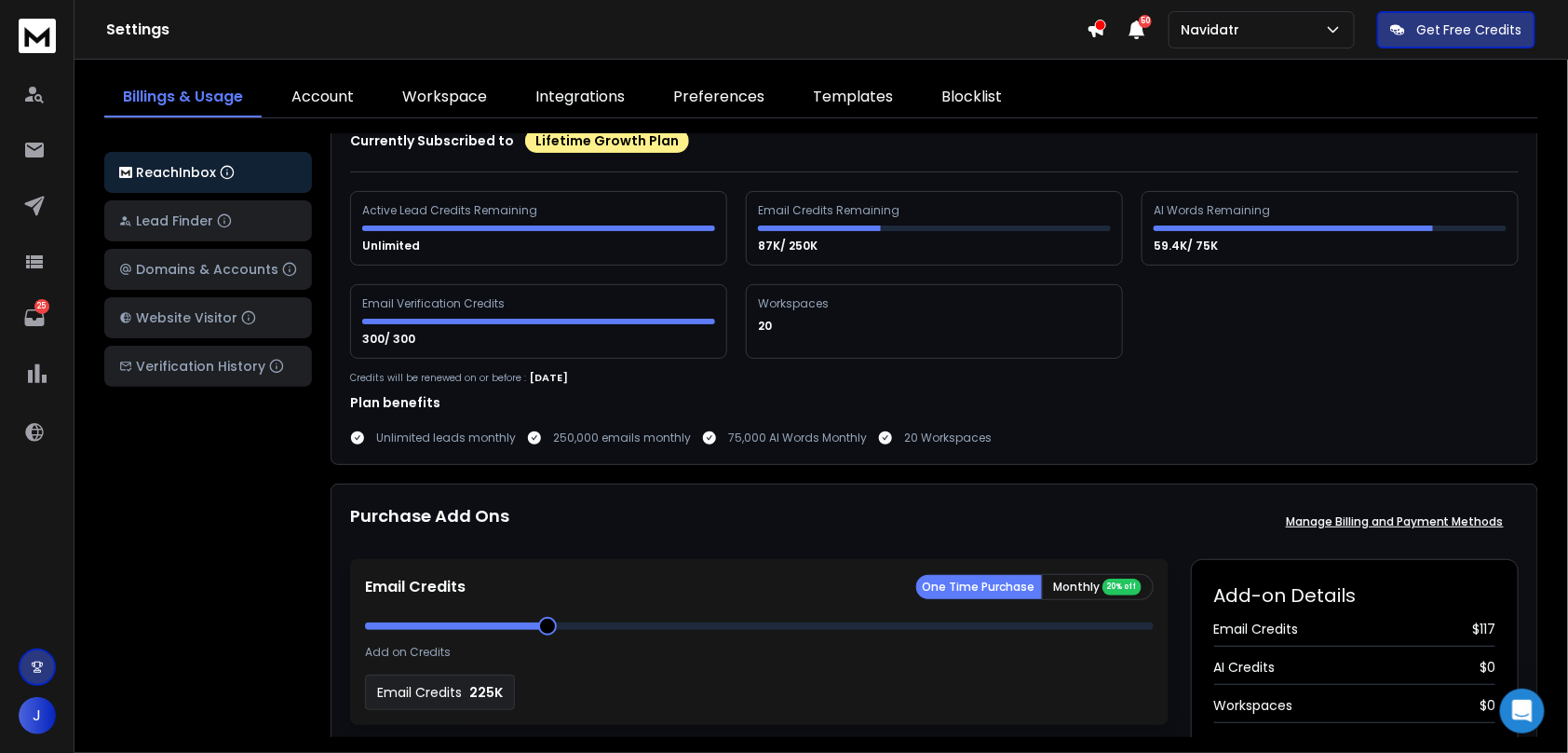
click at [548, 633] on span at bounding box center [547, 625] width 19 height 19
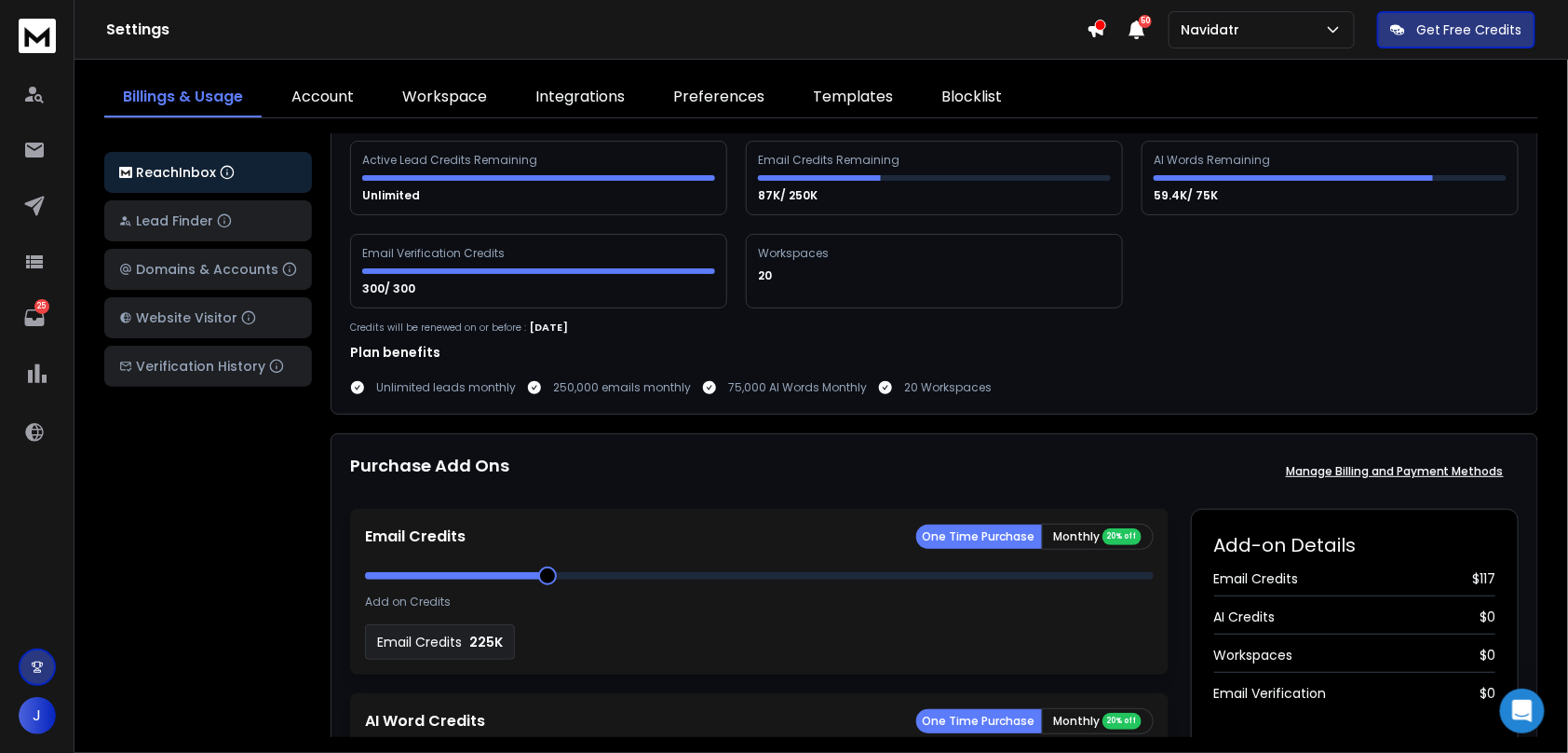
scroll to position [182, 0]
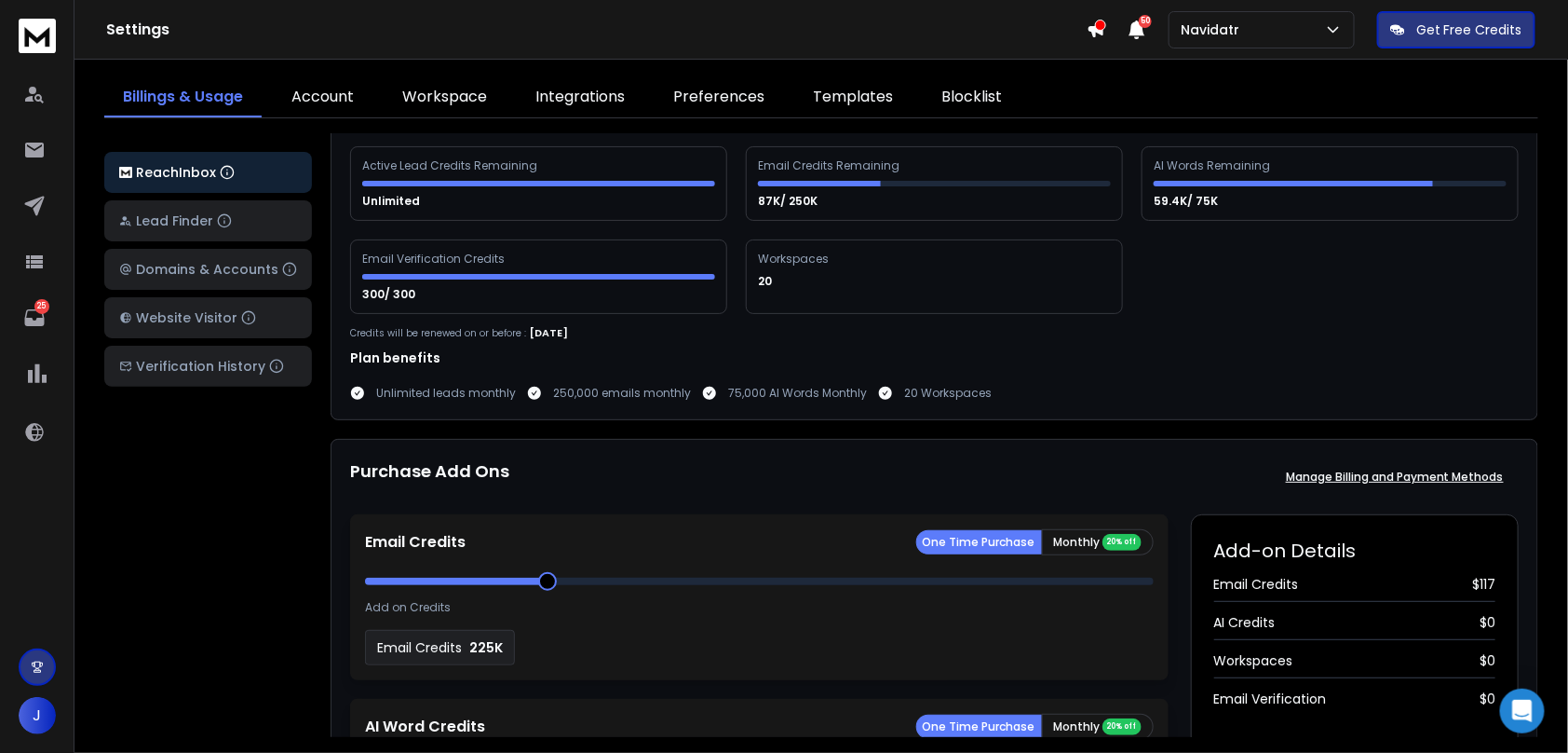
click at [484, 645] on p "225K" at bounding box center [486, 647] width 34 height 19
click at [1082, 541] on button "Monthly 20% off" at bounding box center [1098, 543] width 112 height 26
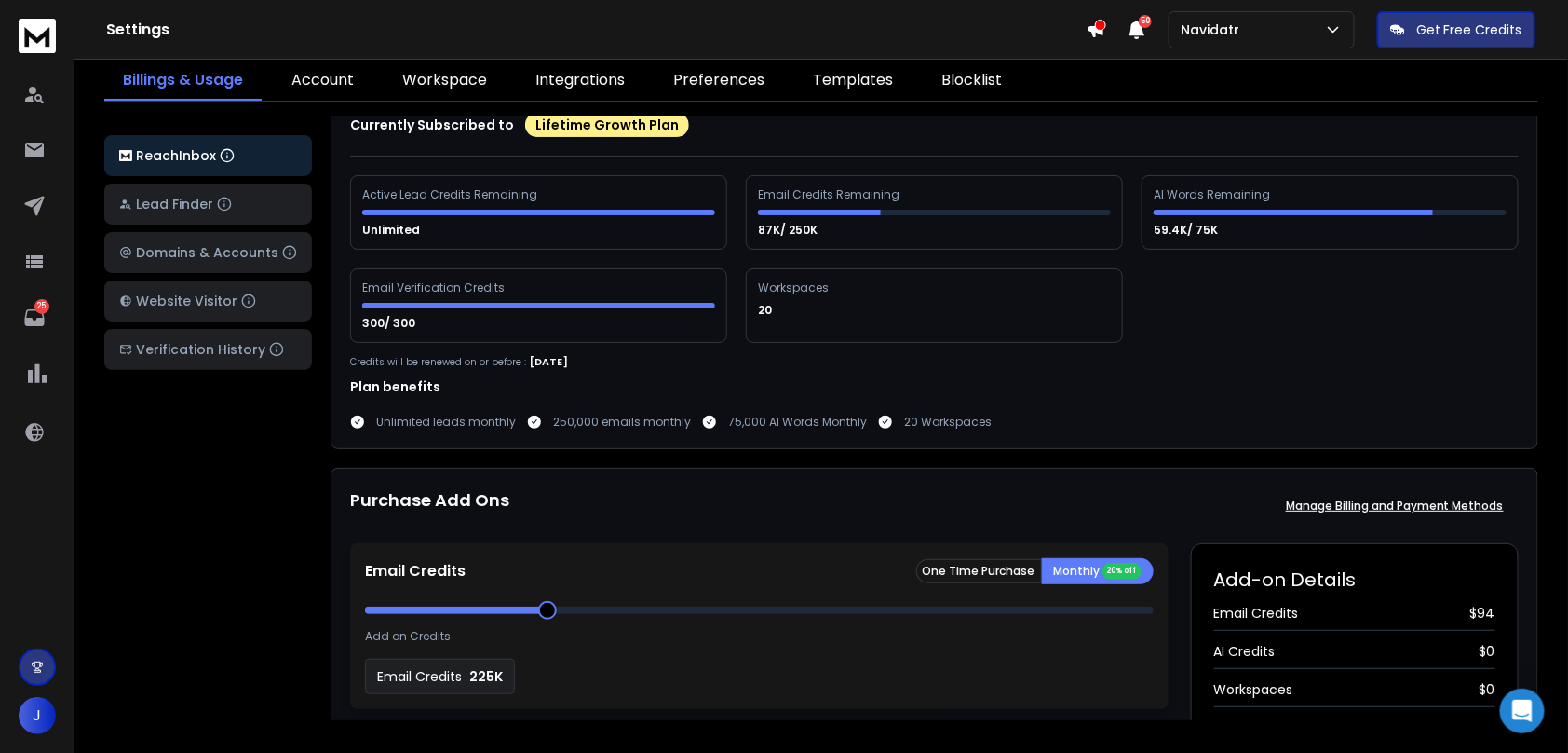
scroll to position [132, 0]
